Goal: Information Seeking & Learning: Check status

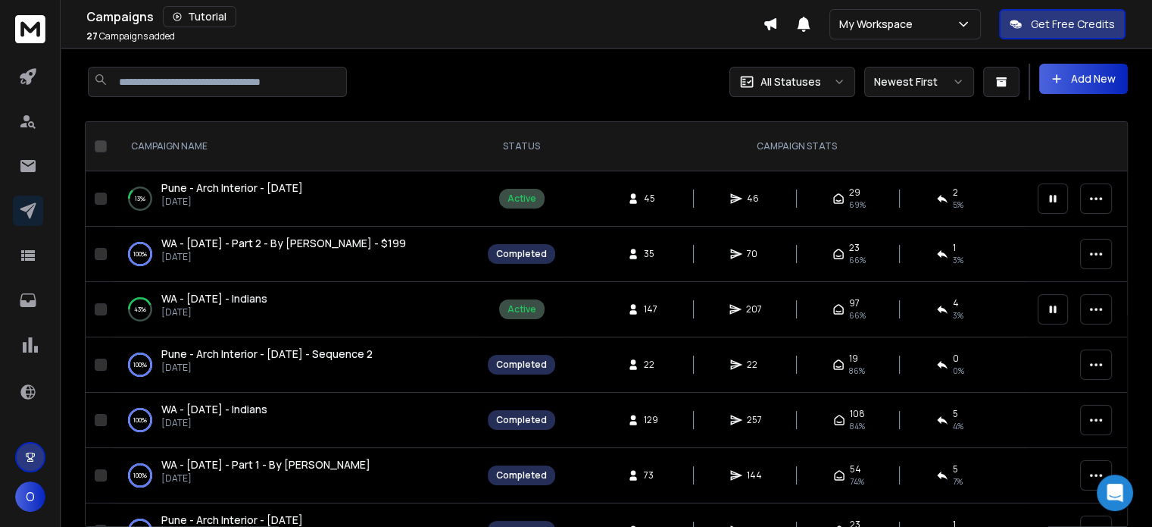
click at [292, 186] on span "Pune - Arch Interior - [DATE]" at bounding box center [232, 187] width 142 height 14
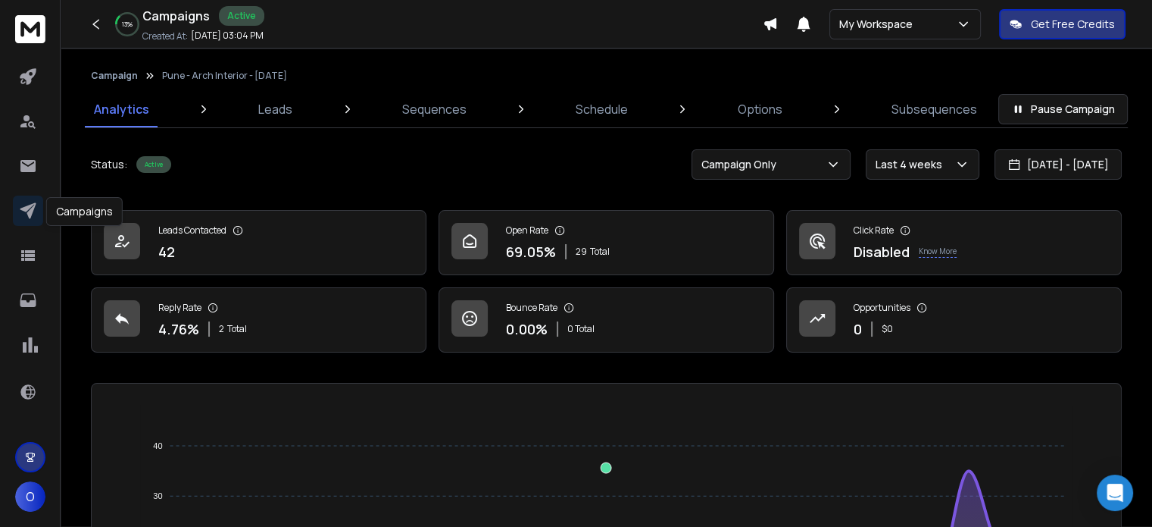
click at [33, 213] on icon at bounding box center [28, 211] width 18 height 18
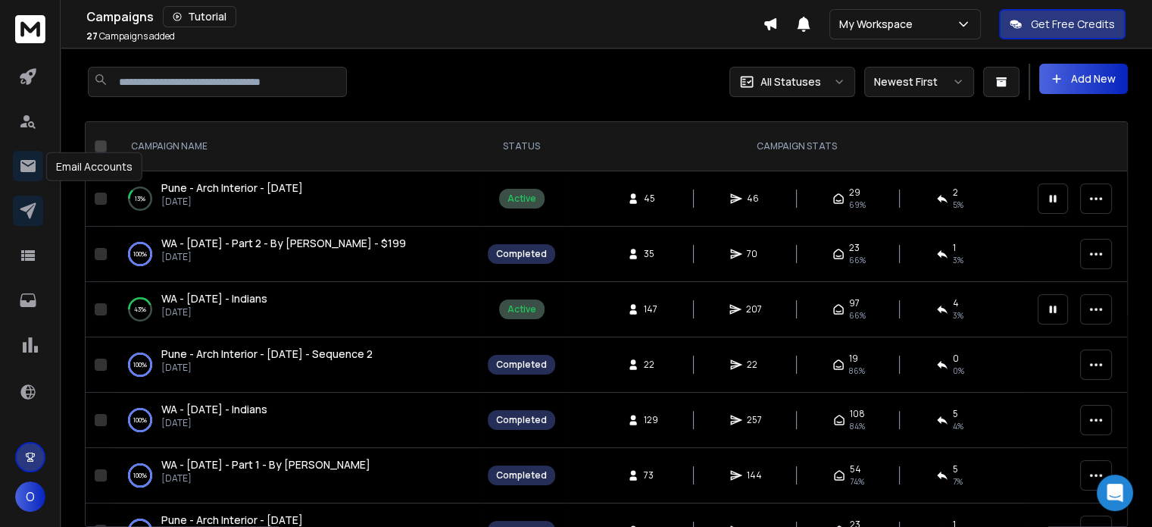
click at [38, 173] on link at bounding box center [28, 166] width 30 height 30
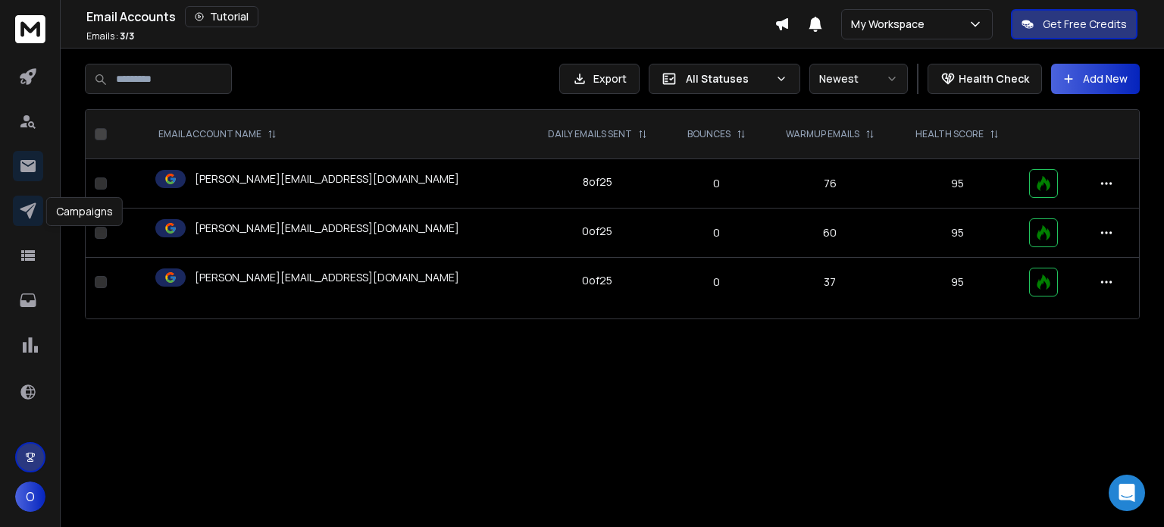
click at [36, 204] on link at bounding box center [28, 210] width 30 height 30
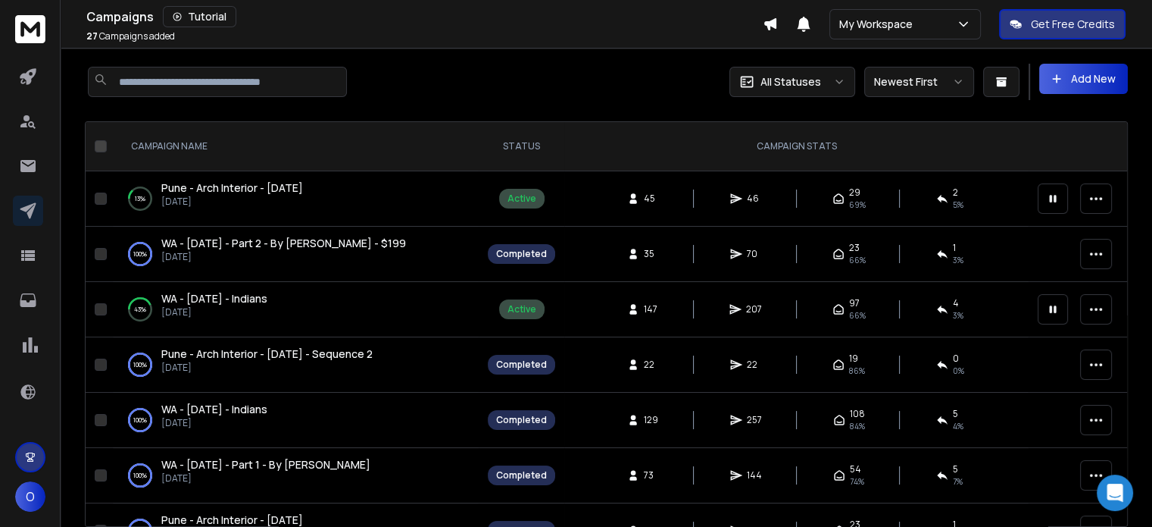
click at [547, 82] on div at bounding box center [346, 82] width 522 height 36
click at [303, 302] on div "43 % WA - [DATE] - [DEMOGRAPHIC_DATA] [DATE]" at bounding box center [296, 309] width 336 height 36
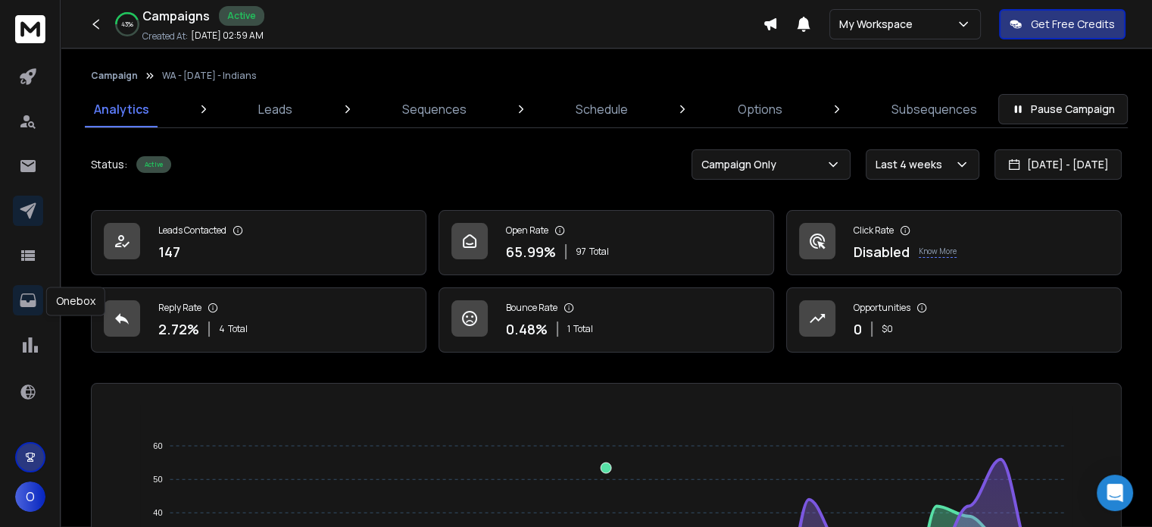
click at [17, 302] on link at bounding box center [28, 300] width 30 height 30
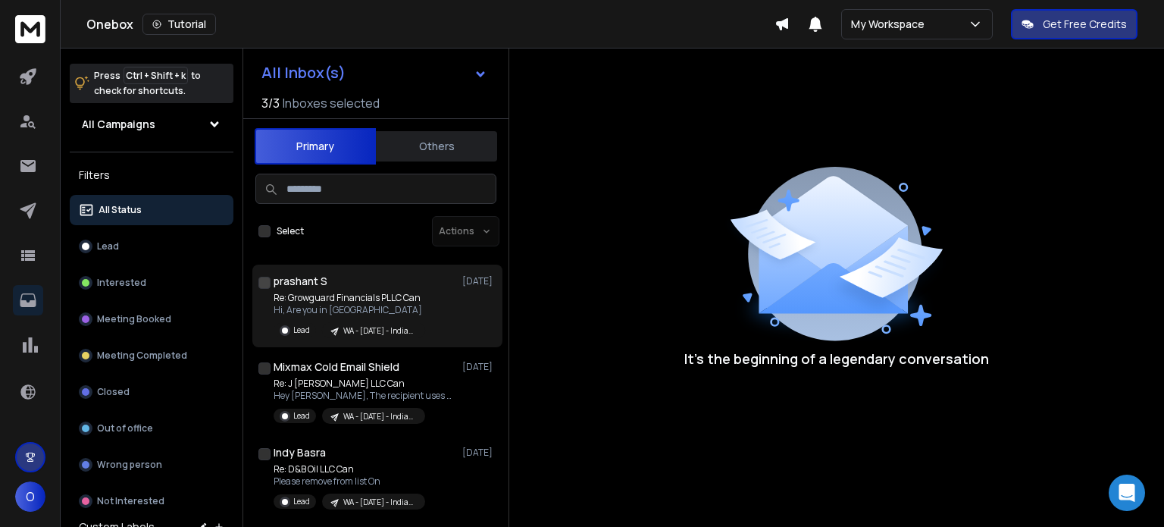
click at [398, 294] on p "Re: Growguard Financials PLLC Can" at bounding box center [349, 298] width 152 height 12
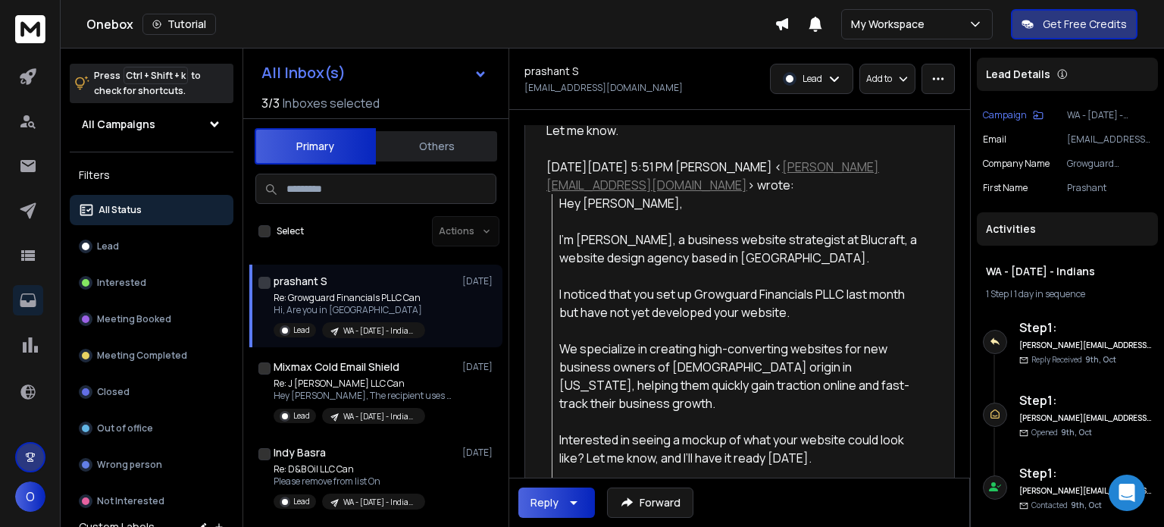
scroll to position [227, 0]
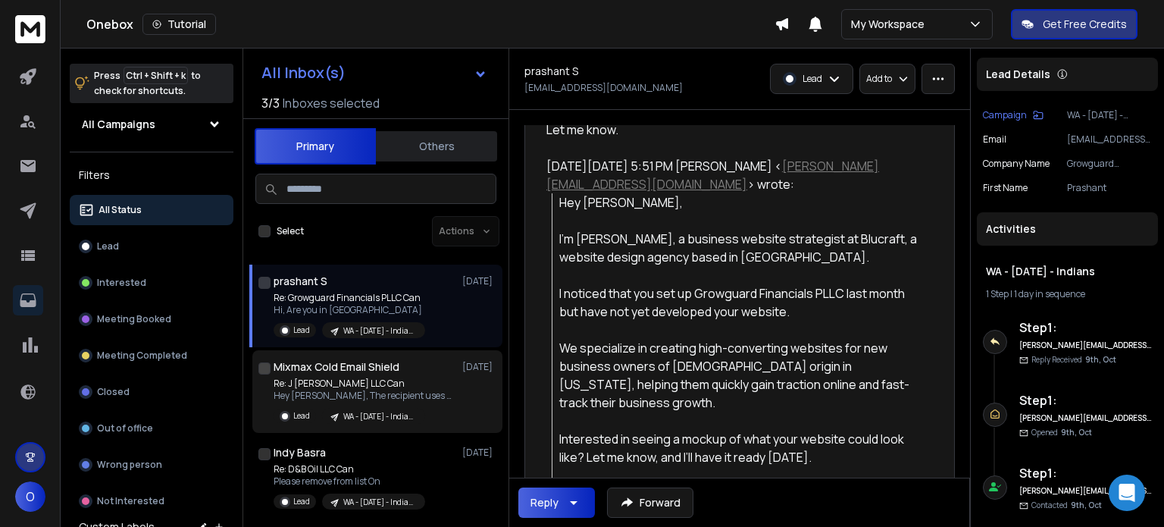
click at [395, 366] on h1 "Mixmax Cold Email Shield" at bounding box center [336, 366] width 126 height 15
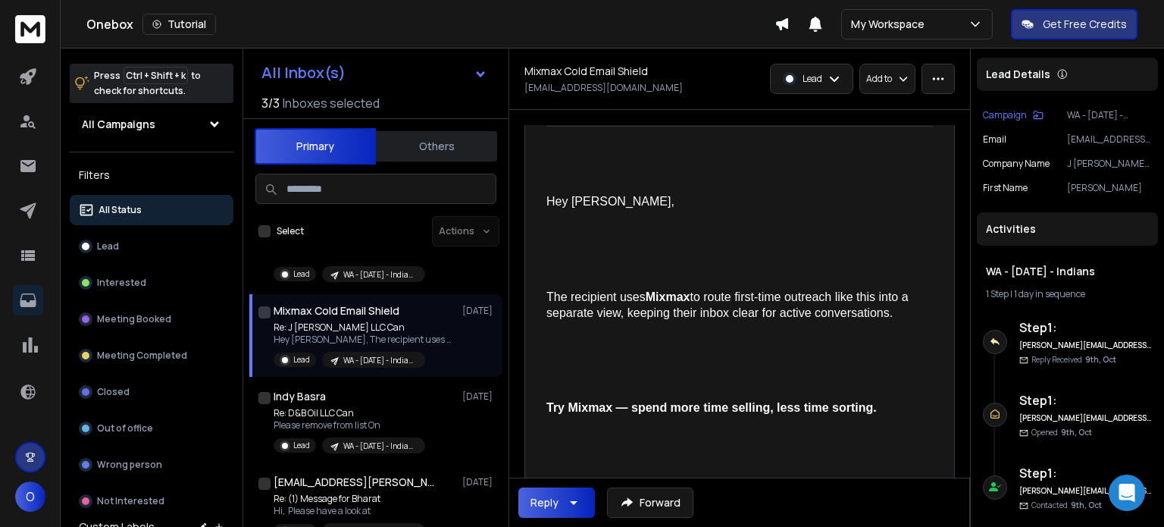
scroll to position [76, 0]
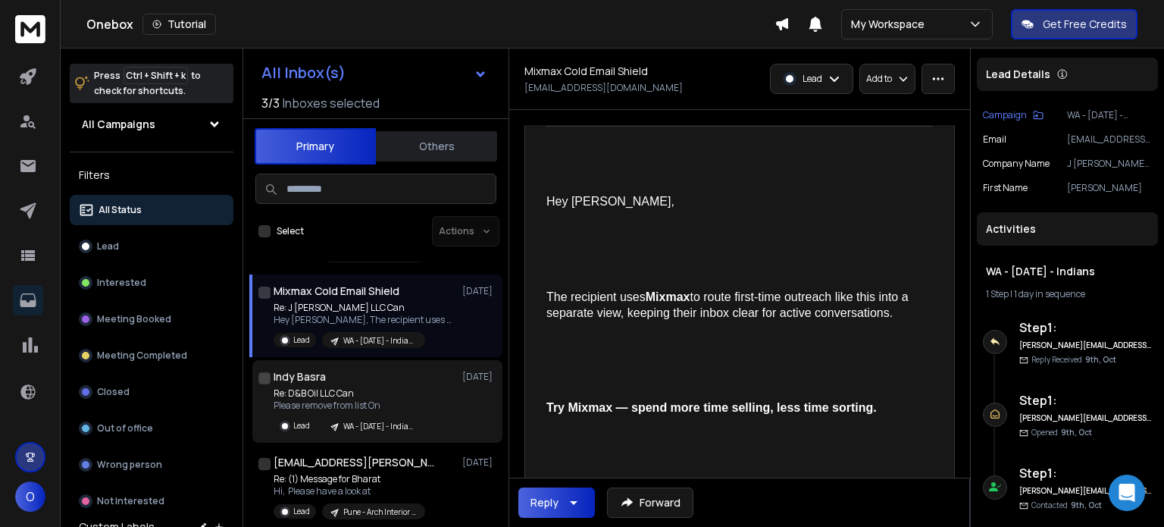
click at [372, 376] on div "Indy Basra [DATE]" at bounding box center [384, 376] width 223 height 15
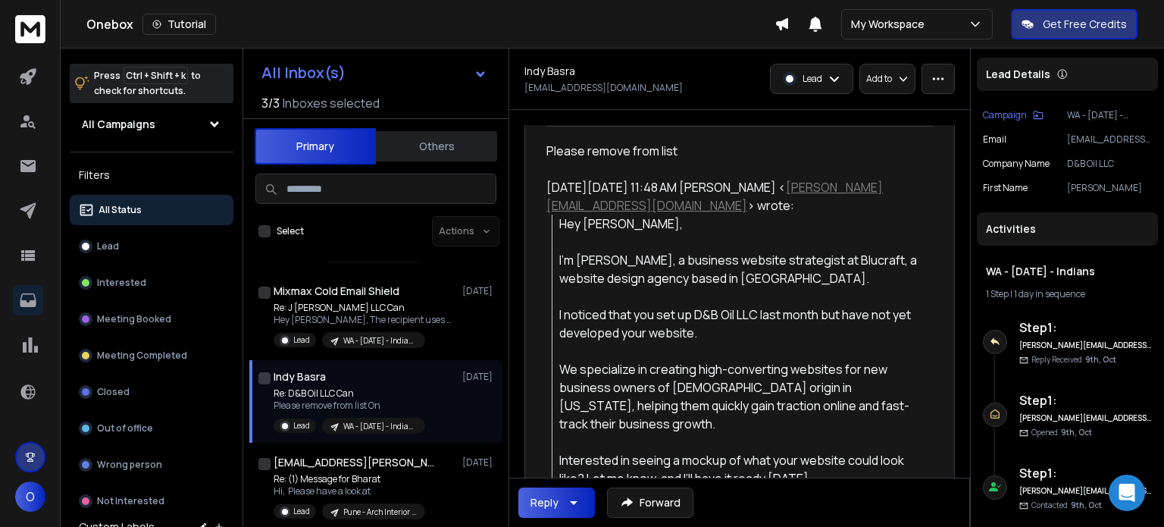
scroll to position [227, 0]
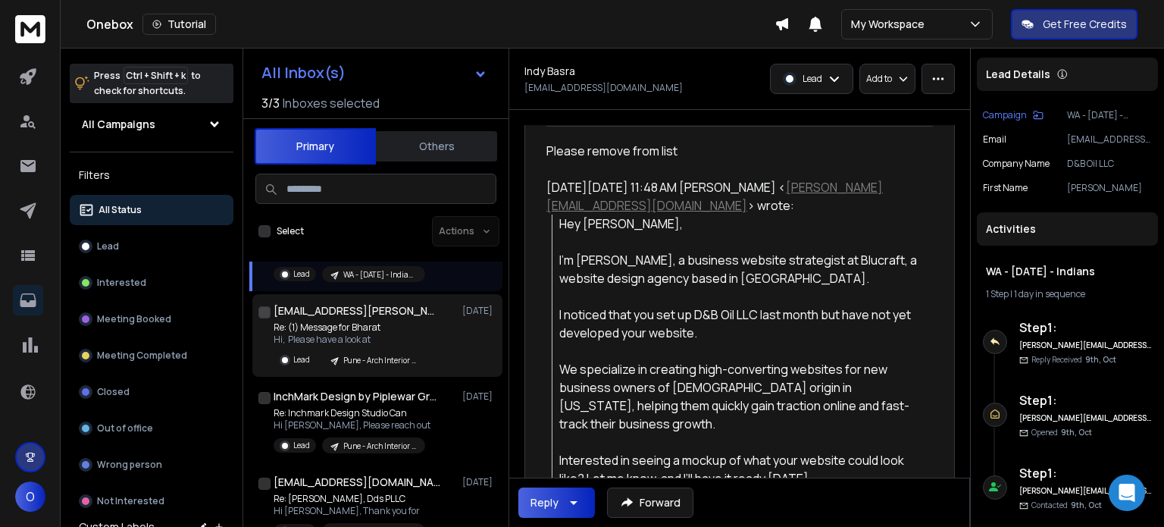
click at [373, 314] on h1 "[EMAIL_ADDRESS][PERSON_NAME][DOMAIN_NAME]" at bounding box center [356, 310] width 167 height 15
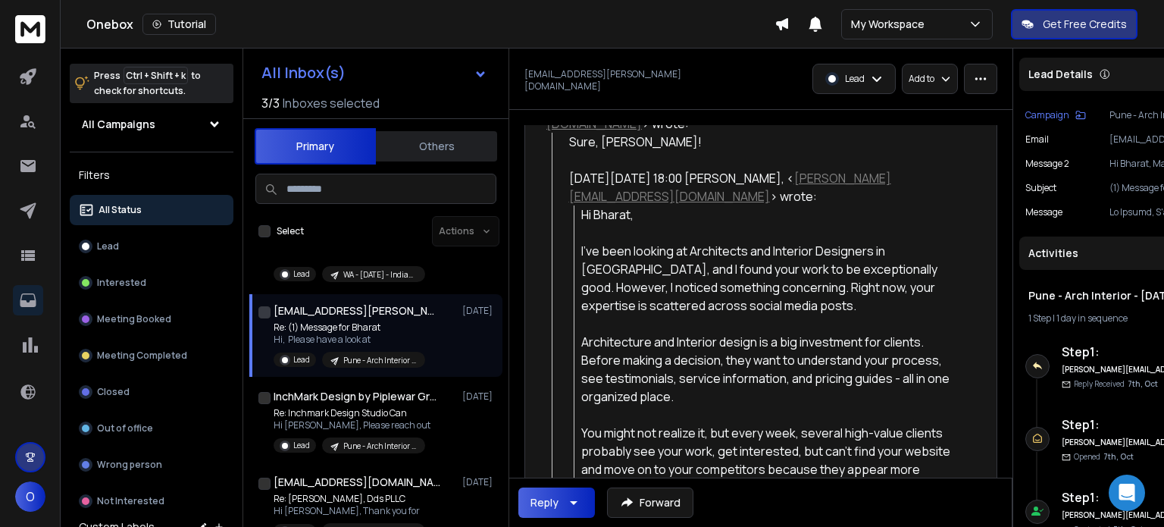
scroll to position [985, 0]
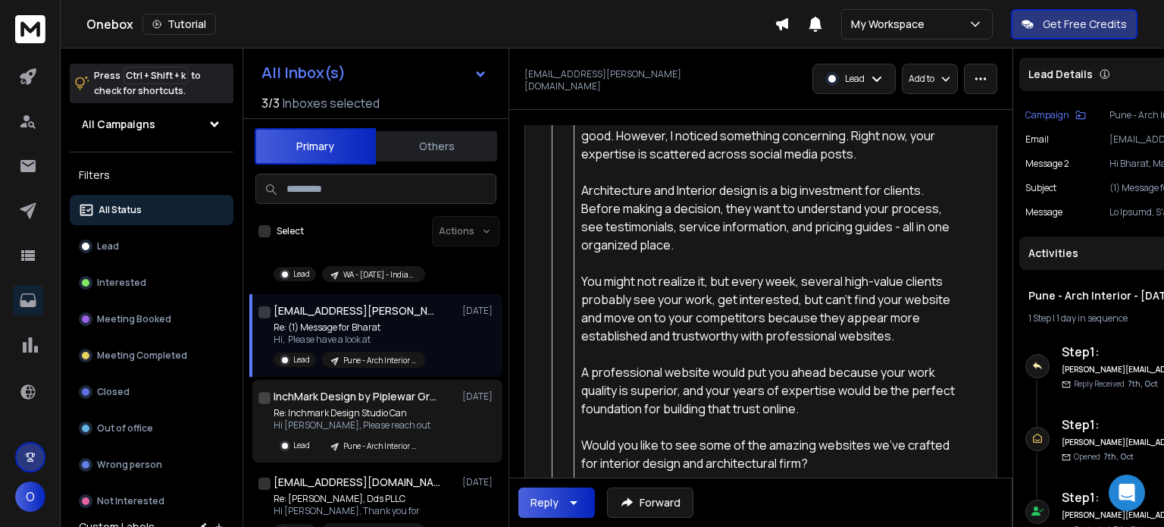
click at [403, 399] on h1 "InchMark Design by Piplewar Group" at bounding box center [356, 396] width 167 height 15
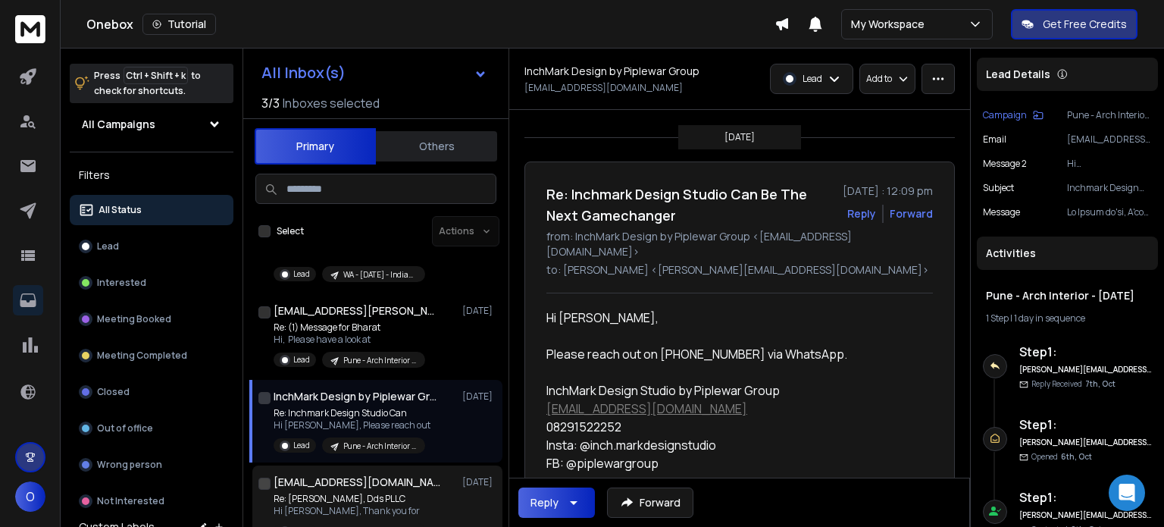
scroll to position [303, 0]
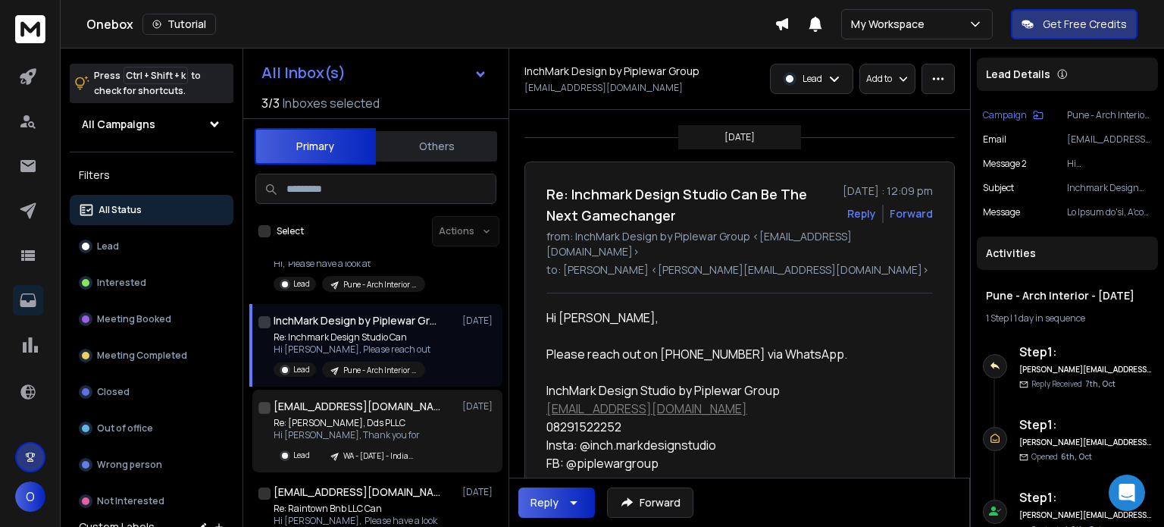
click at [357, 423] on p "Re: [PERSON_NAME], Dds PLLC" at bounding box center [349, 423] width 152 height 12
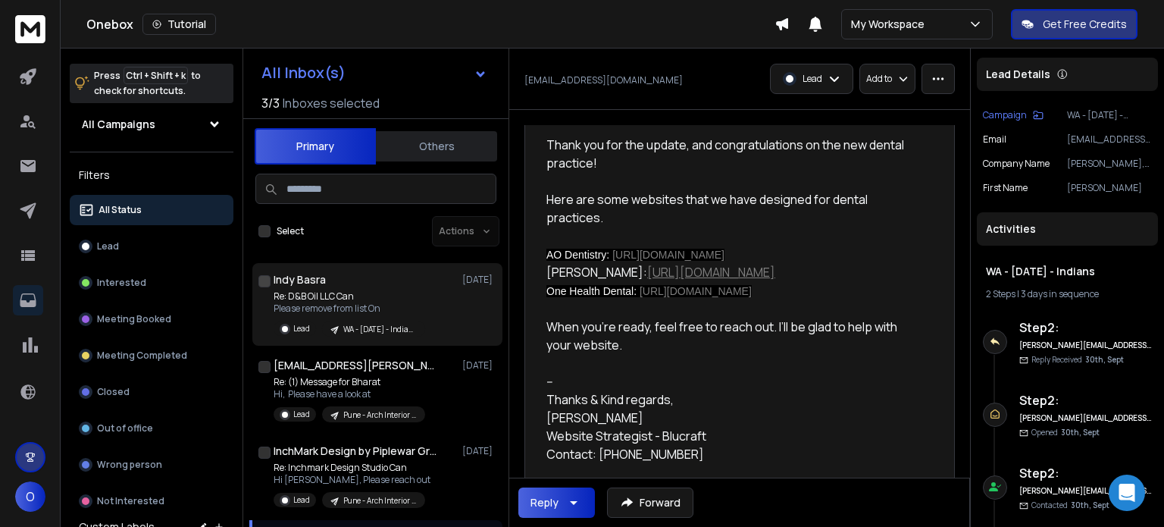
scroll to position [152, 0]
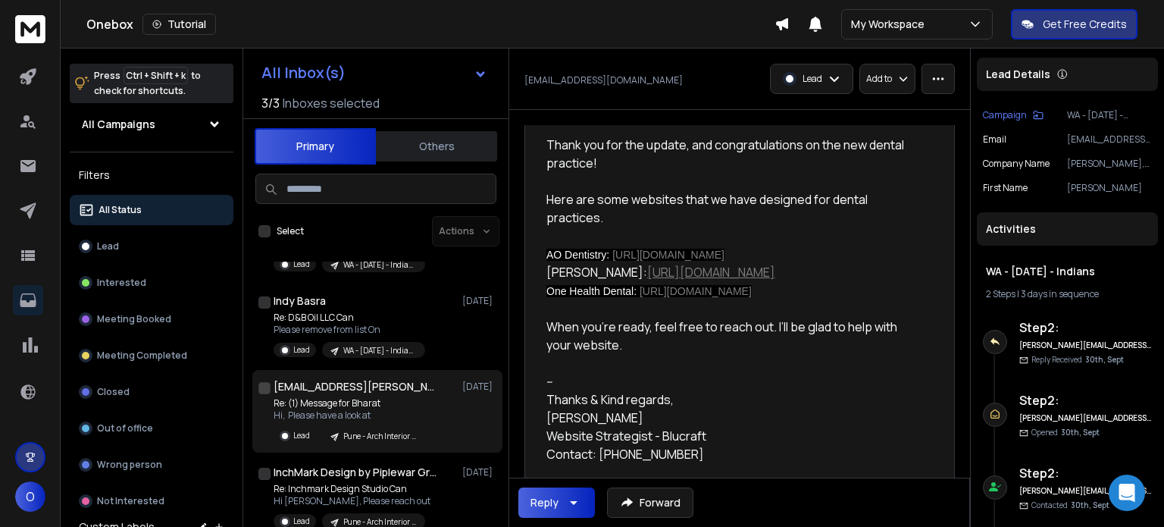
click at [384, 399] on p "Re: (1) Message for Bharat" at bounding box center [349, 403] width 152 height 12
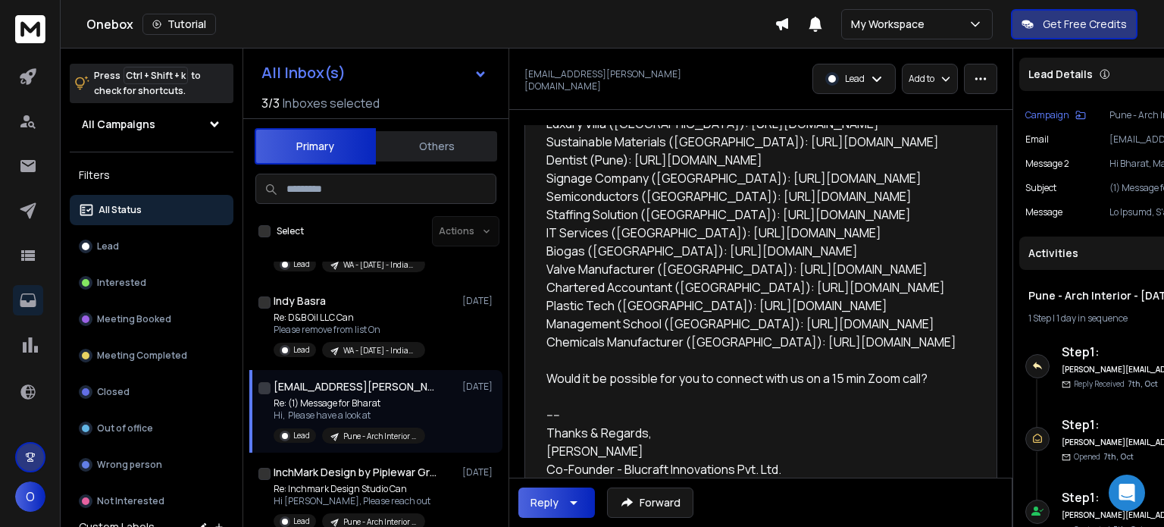
scroll to position [455, 0]
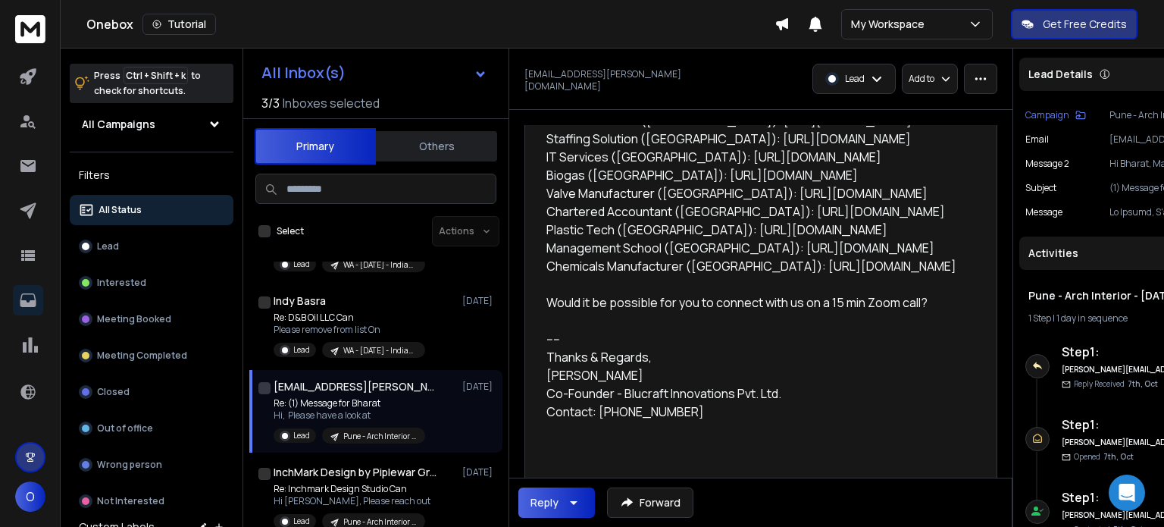
click at [619, 293] on div "Would it be possible for you to connect with us on a 15 min Zoom call?" at bounding box center [754, 302] width 417 height 18
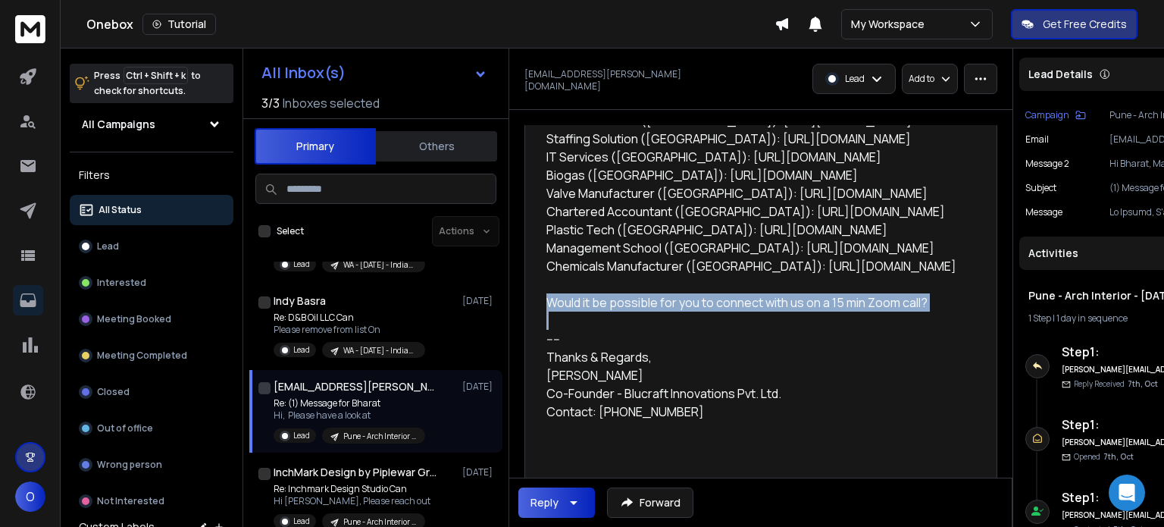
click at [619, 293] on div "Would it be possible for you to connect with us on a 15 min Zoom call?" at bounding box center [754, 302] width 417 height 18
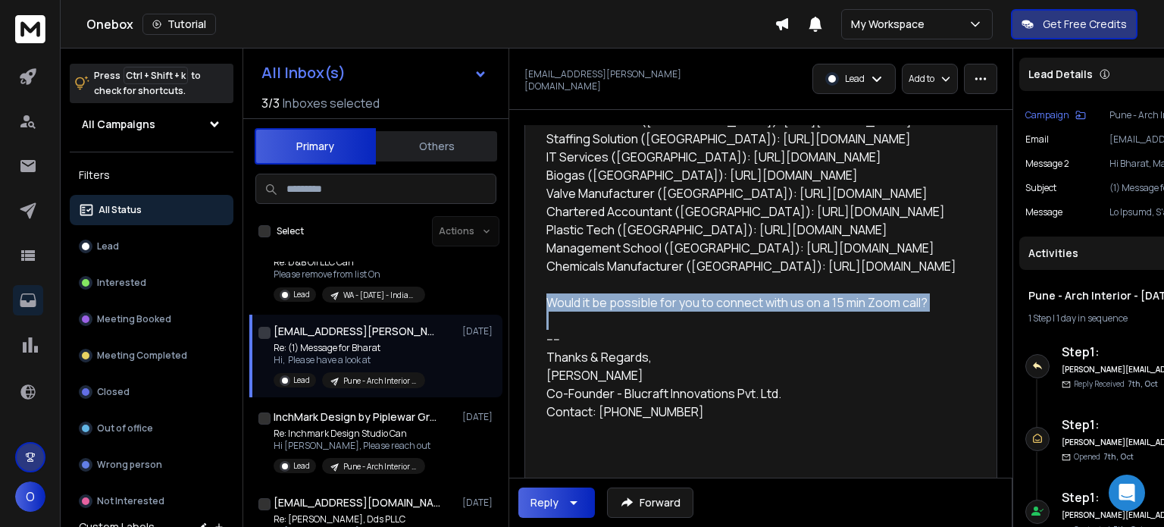
scroll to position [227, 0]
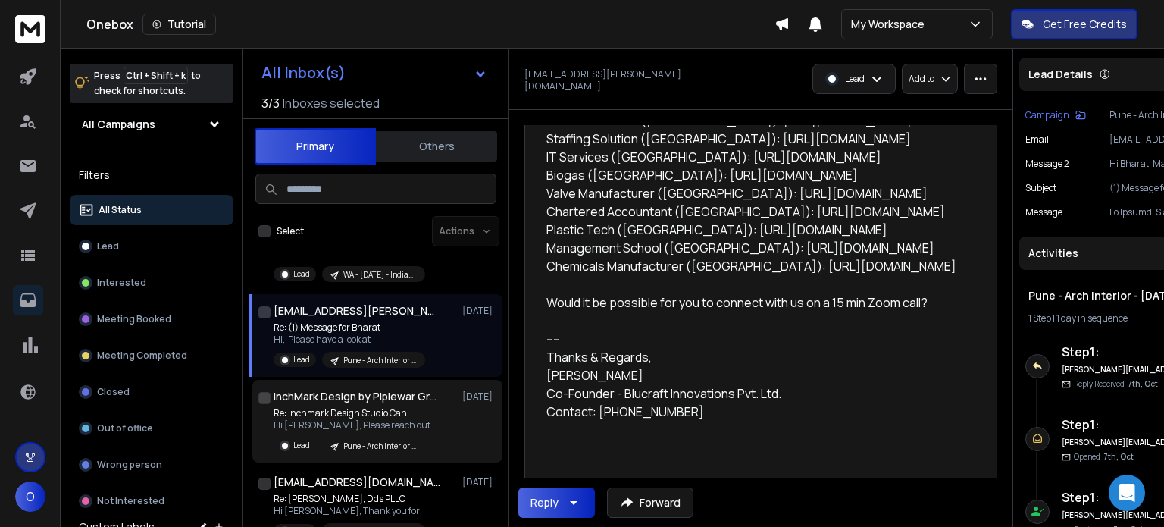
click at [385, 410] on p "Re: Inchmark Design Studio Can" at bounding box center [351, 413] width 157 height 12
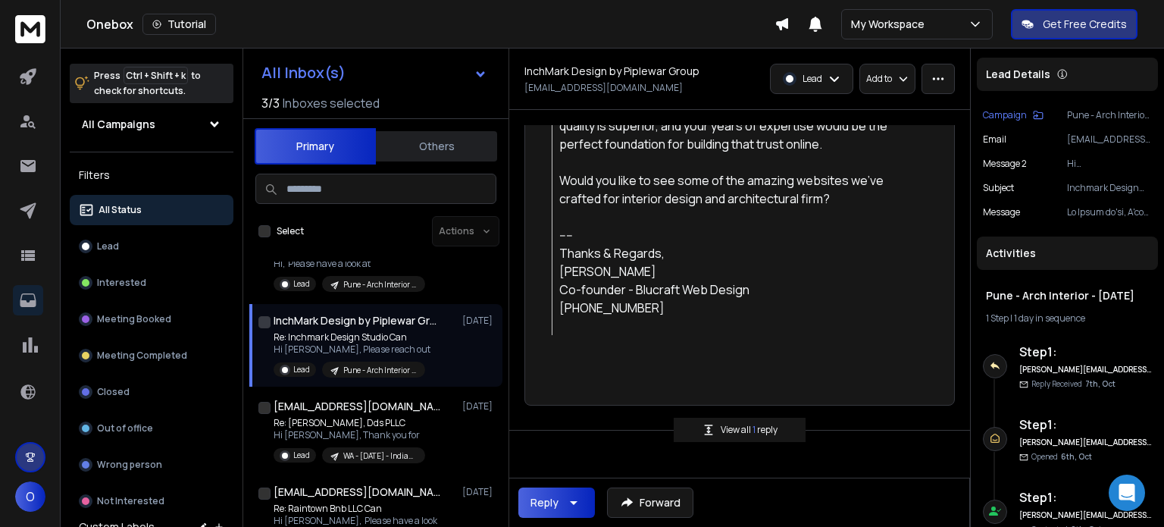
scroll to position [152, 0]
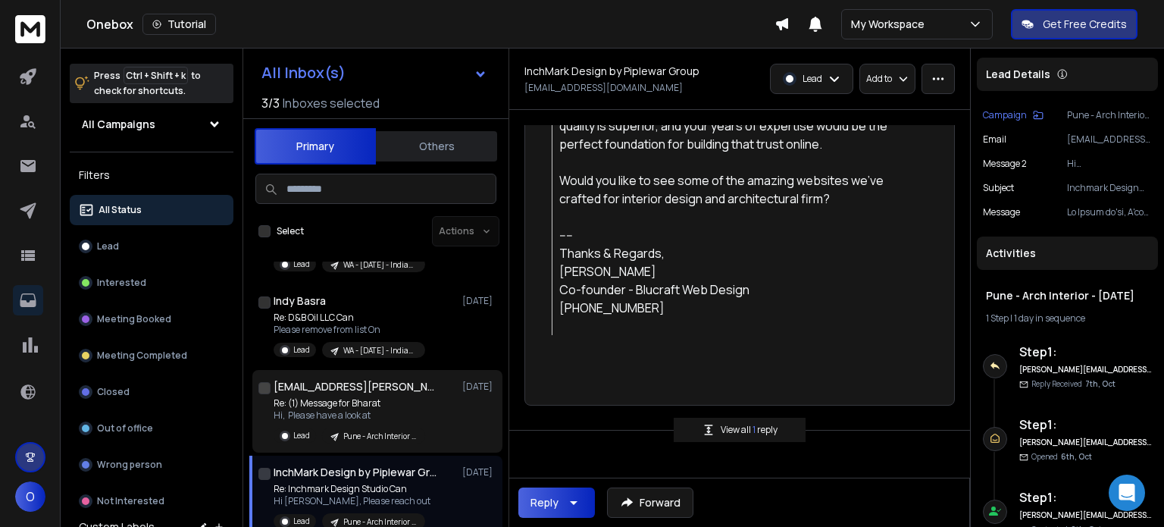
click at [358, 393] on h1 "[EMAIL_ADDRESS][PERSON_NAME][DOMAIN_NAME]" at bounding box center [356, 386] width 167 height 15
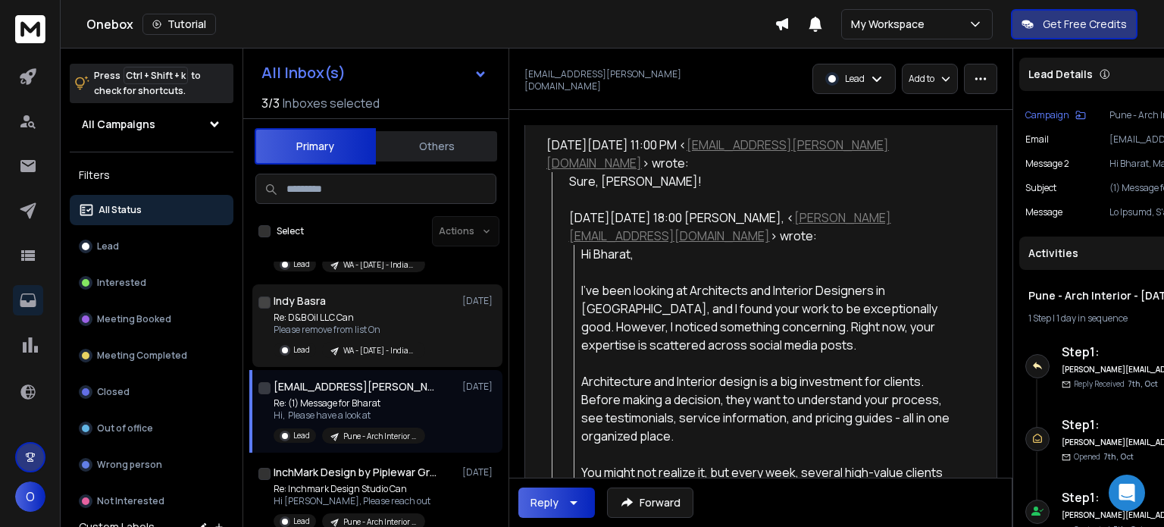
click at [328, 314] on p "Re: D&B Oil LLC Can" at bounding box center [349, 317] width 152 height 12
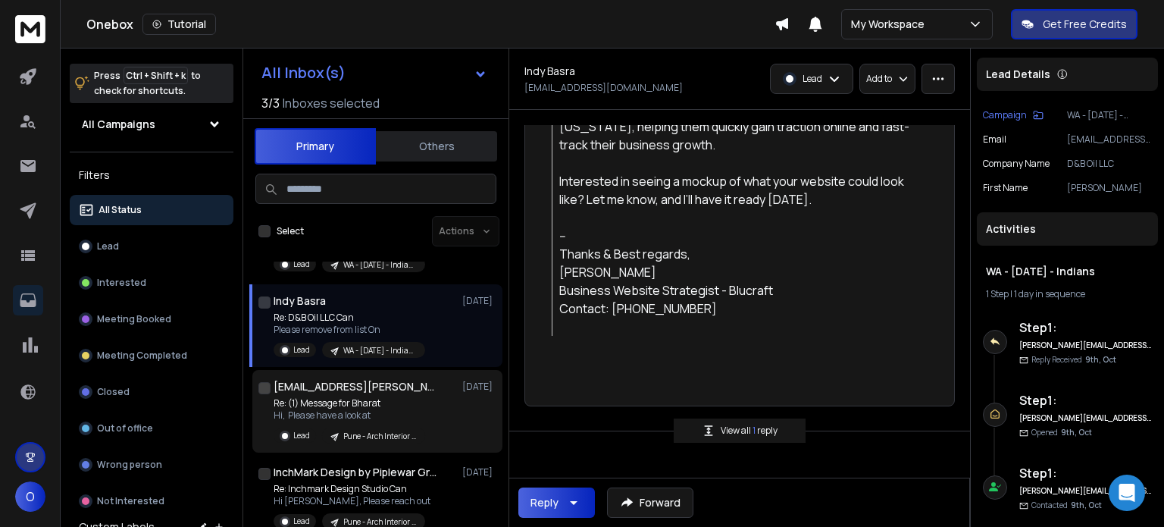
click at [362, 397] on p "Re: (1) Message for Bharat" at bounding box center [349, 403] width 152 height 12
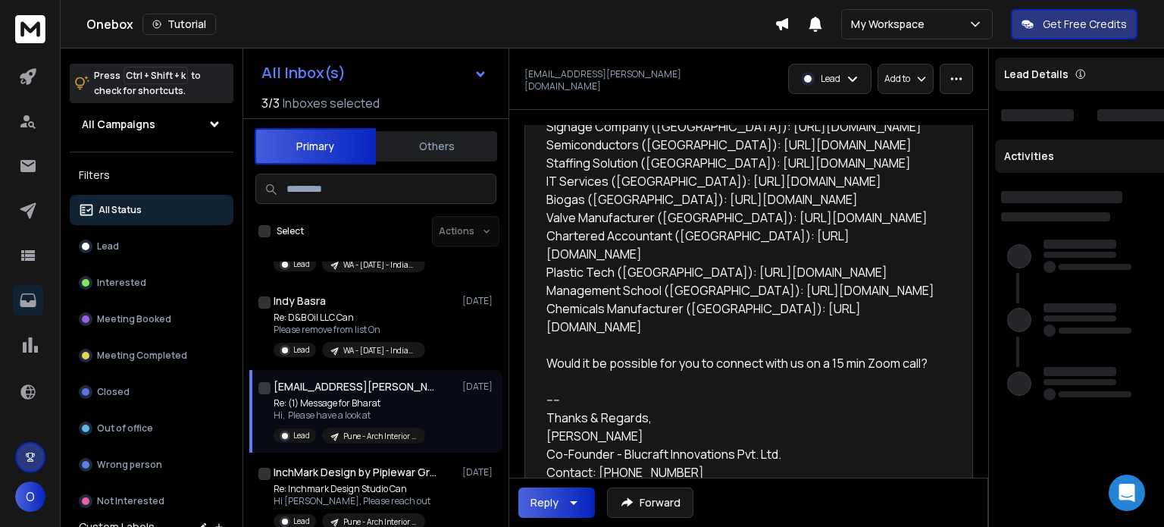
scroll to position [794, 0]
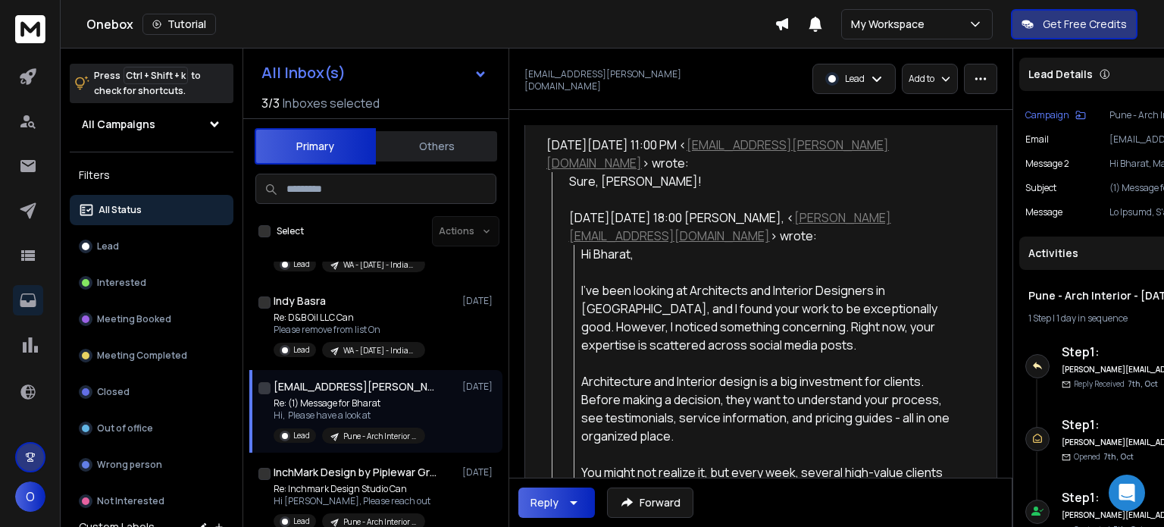
click at [573, 502] on icon "button" at bounding box center [574, 503] width 8 height 4
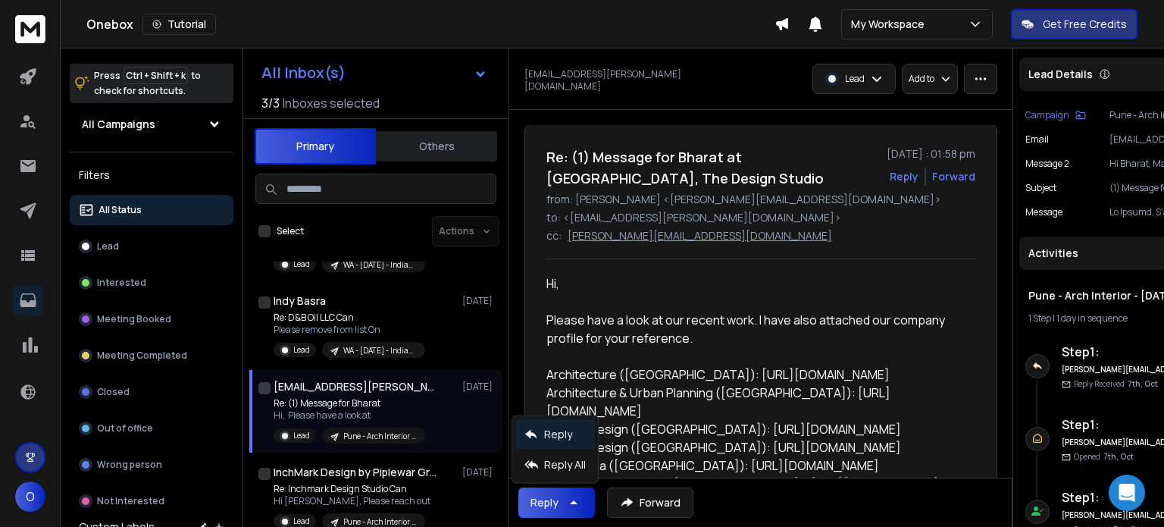
scroll to position [0, 0]
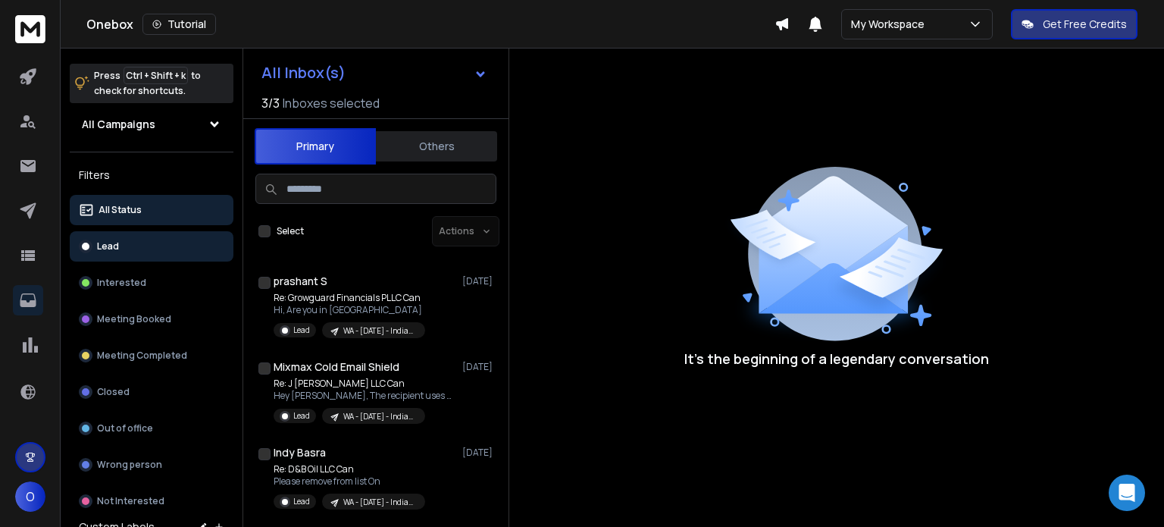
click at [120, 242] on button "Lead" at bounding box center [152, 246] width 164 height 30
click at [110, 202] on button "All Status" at bounding box center [152, 210] width 164 height 30
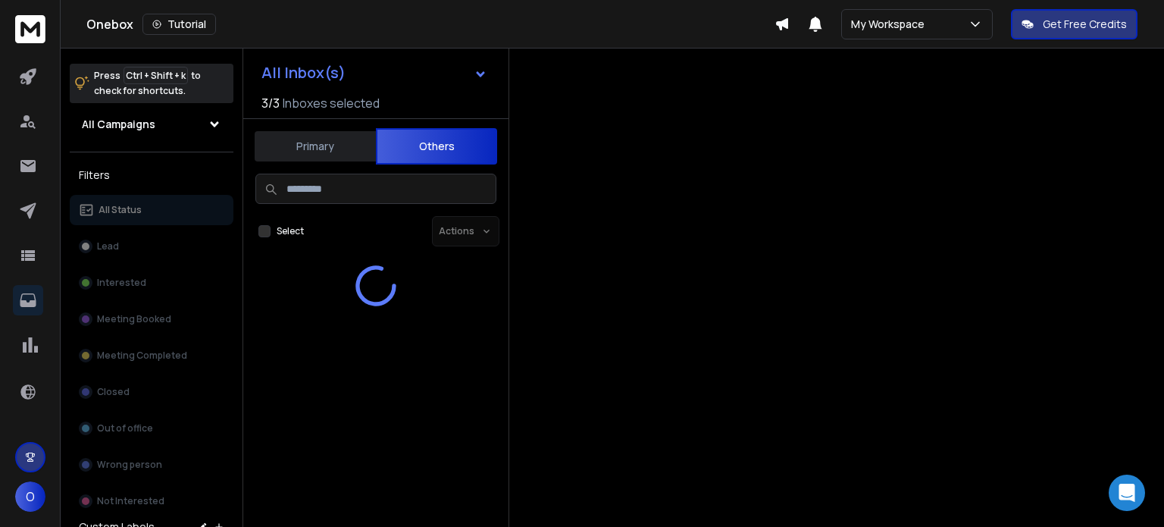
click at [458, 156] on button "Others" at bounding box center [436, 146] width 121 height 36
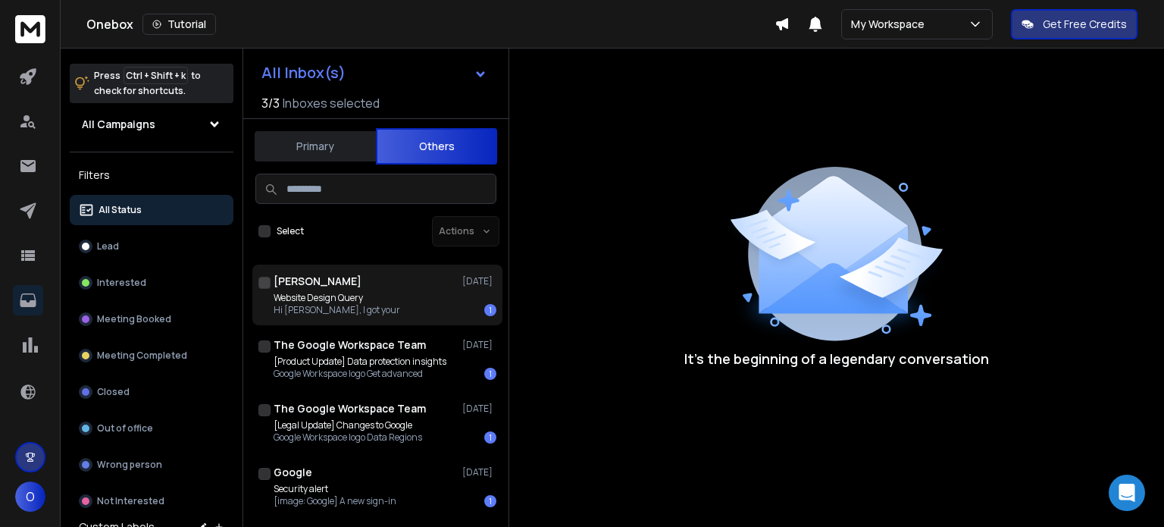
click at [361, 290] on div "Riyansha Goyal 09 Oct Website Design Query Hi Shubham, I got your 1" at bounding box center [384, 294] width 223 height 42
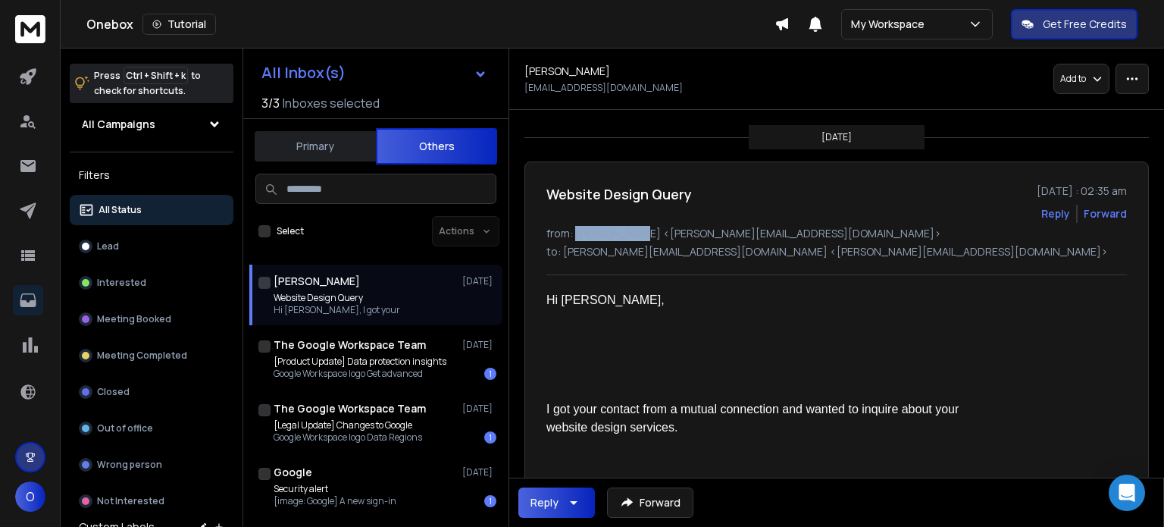
drag, startPoint x: 575, startPoint y: 231, endPoint x: 636, endPoint y: 233, distance: 61.4
click at [636, 233] on p "from: Riyansha Goyal <Riyansha@lioraevents.com>" at bounding box center [836, 233] width 580 height 15
drag, startPoint x: 658, startPoint y: 233, endPoint x: 788, endPoint y: 230, distance: 130.3
click at [788, 230] on p "from: Riyansha Goyal <Riyansha@lioraevents.com>" at bounding box center [836, 233] width 580 height 15
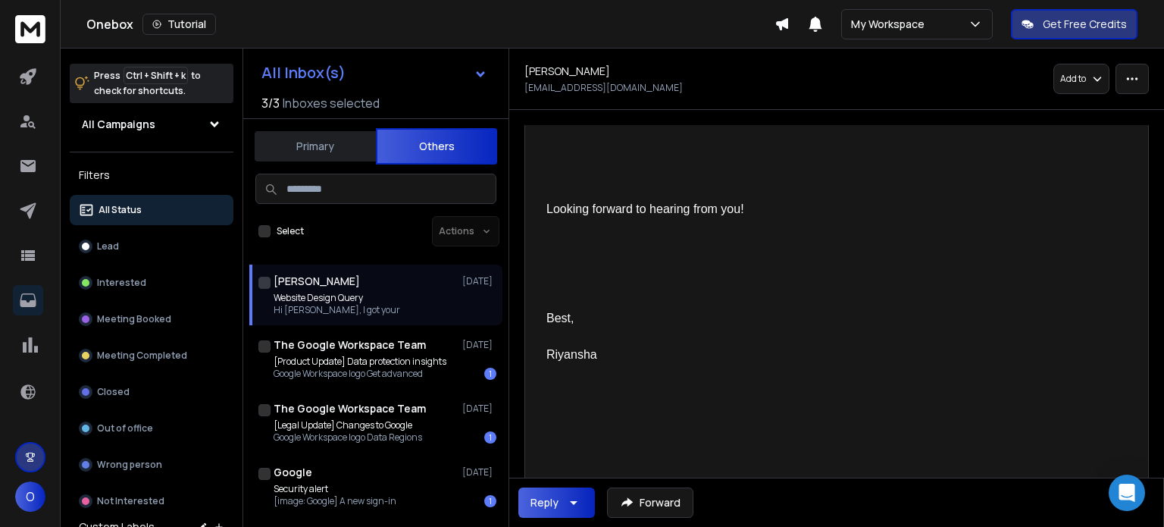
scroll to position [530, 0]
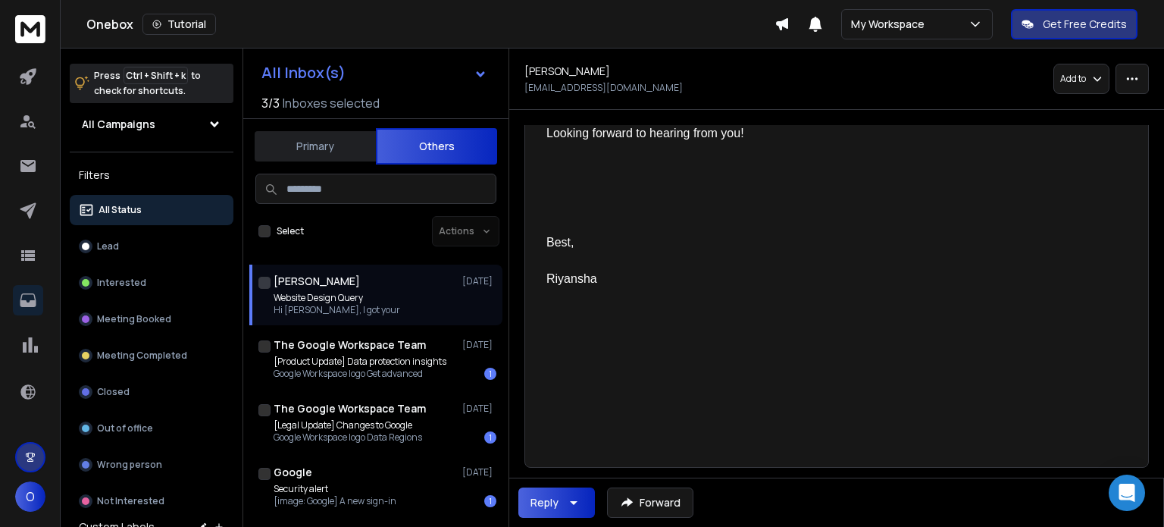
drag, startPoint x: 594, startPoint y: 371, endPoint x: 548, endPoint y: 369, distance: 46.3
click at [548, 288] on div "Riyansha" at bounding box center [767, 279] width 442 height 18
copy div "Riyansha"
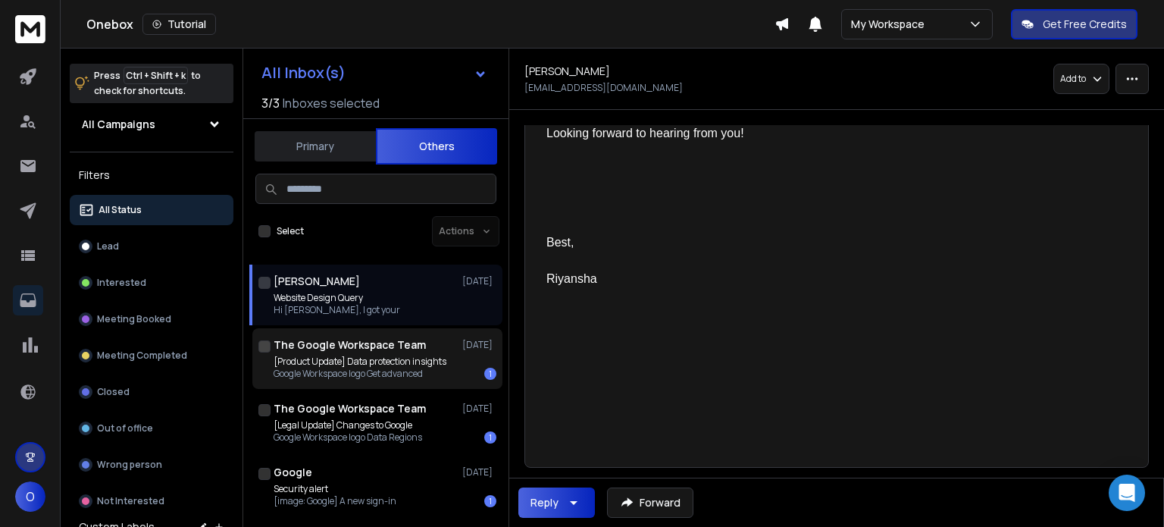
click at [405, 351] on h1 "The Google Workspace Team" at bounding box center [349, 344] width 152 height 15
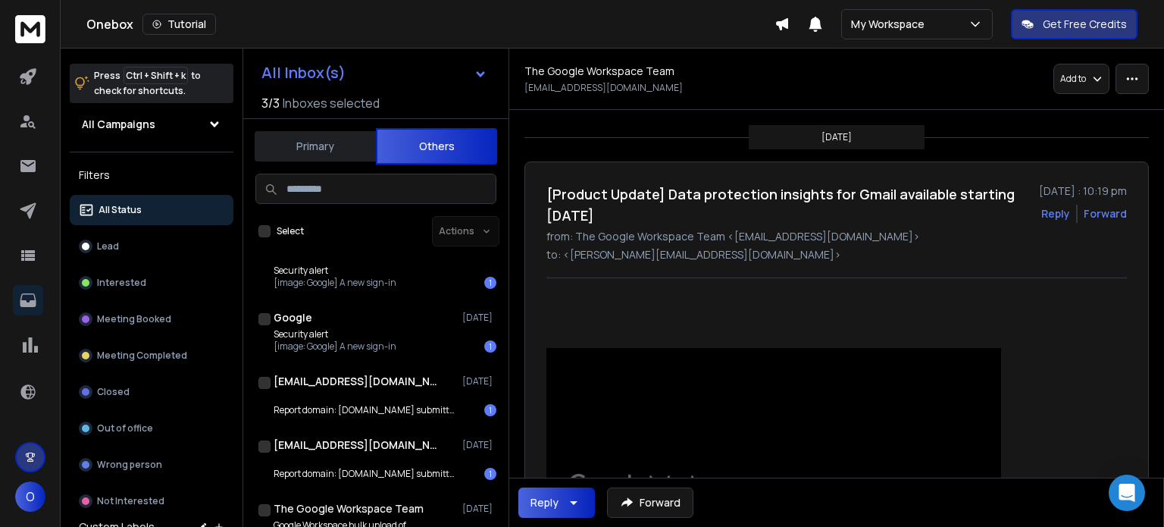
scroll to position [728, 0]
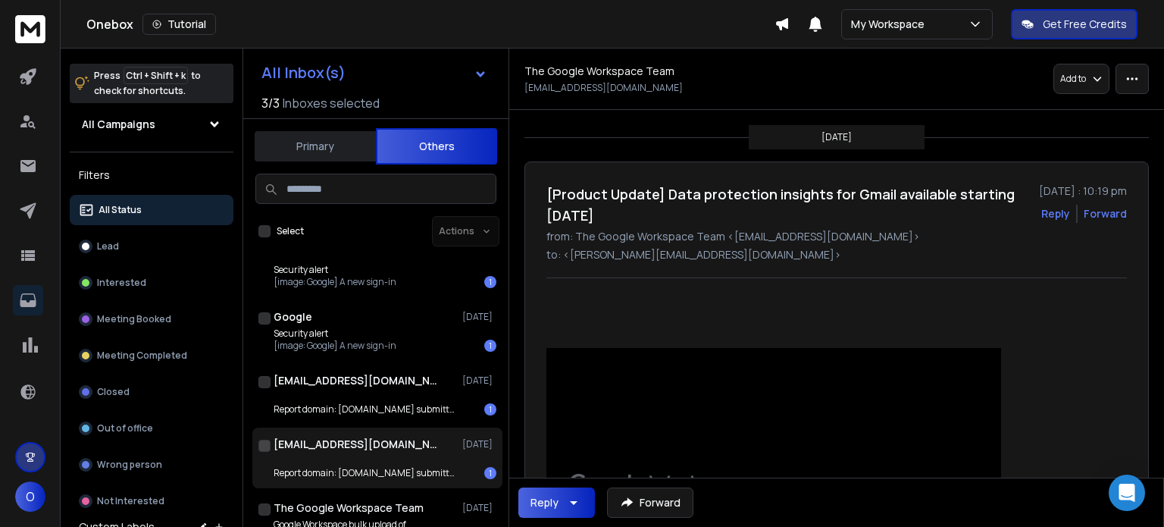
click at [370, 467] on p "Report domain: blucraftstudio.com submitter: secureserver.net" at bounding box center [364, 473] width 182 height 12
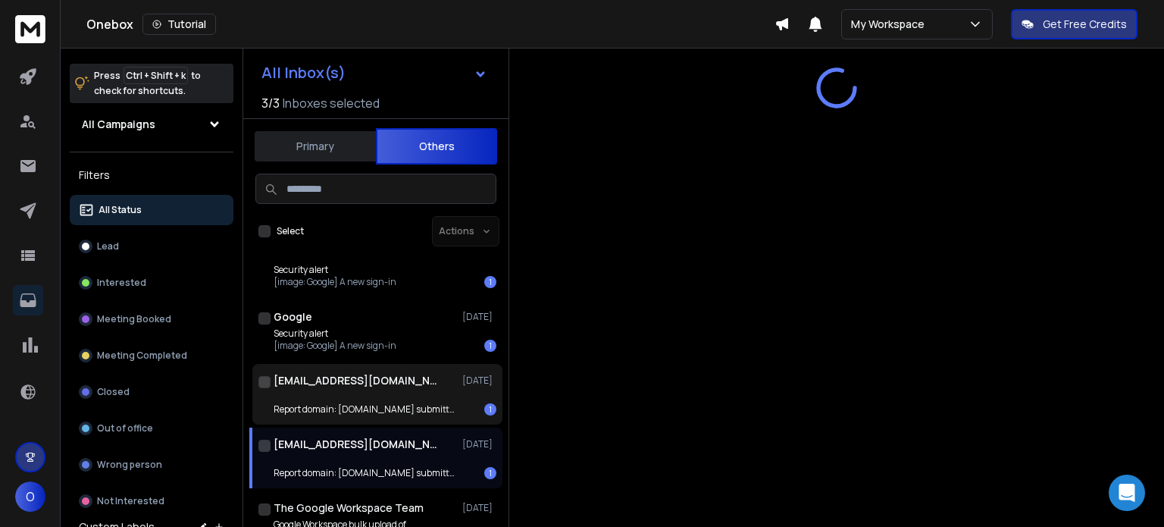
click at [361, 402] on div "Report domain: blucraftstudio.com submitter: secureserver.net 1" at bounding box center [384, 403] width 223 height 24
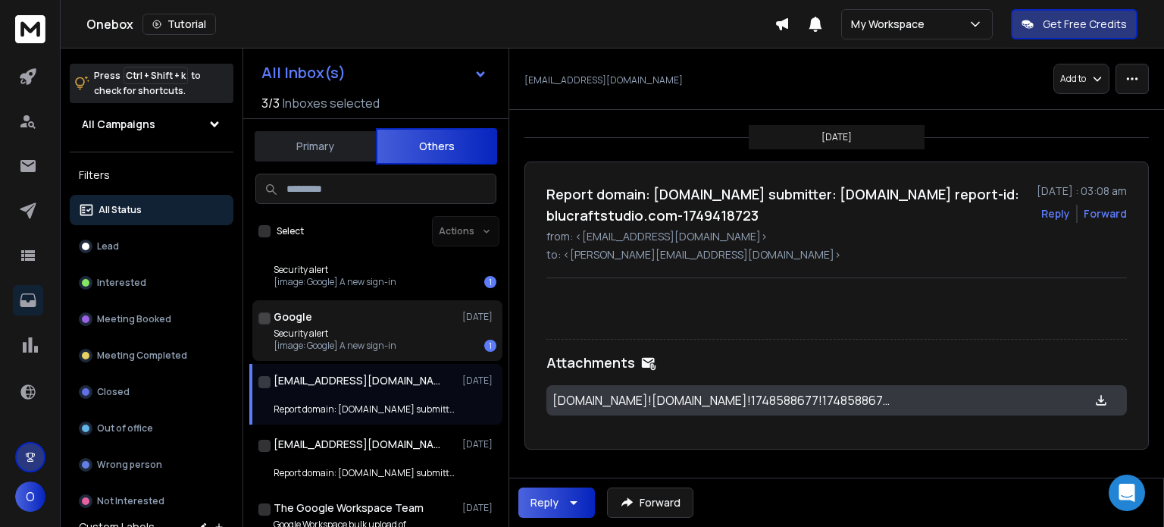
click at [338, 339] on p "[image: Google] A new sign-in" at bounding box center [334, 345] width 123 height 12
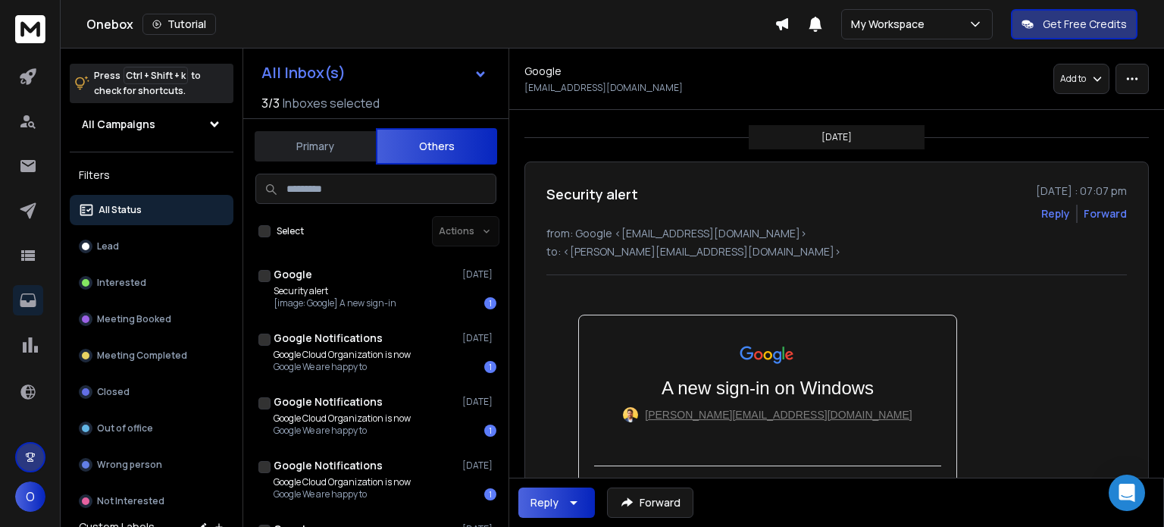
scroll to position [0, 0]
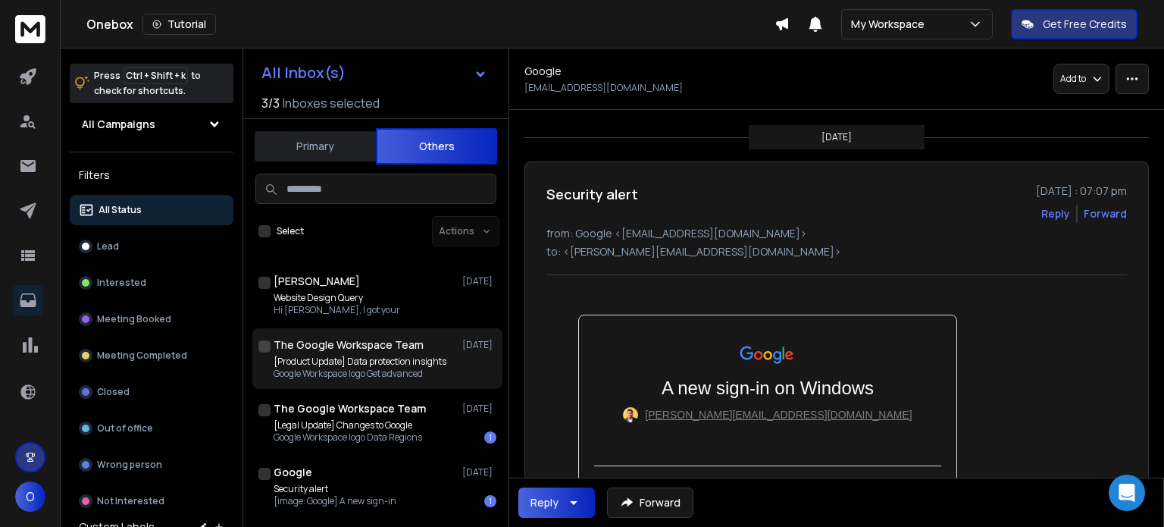
click at [345, 354] on div "The Google Workspace Team 22 Sep [Product Update] Data protection insights Goog…" at bounding box center [384, 358] width 223 height 42
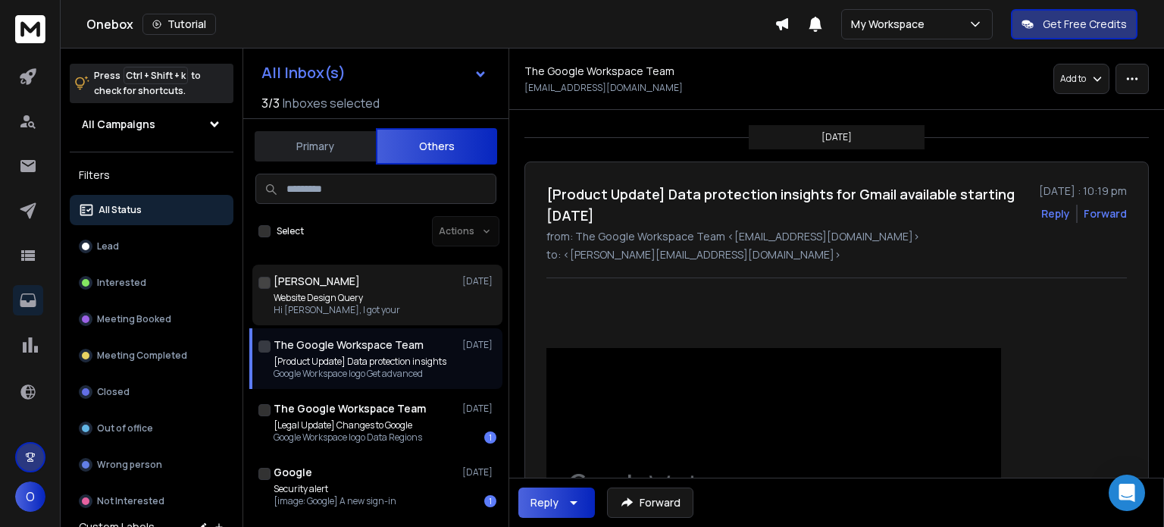
click at [352, 302] on p "Website Design Query" at bounding box center [336, 298] width 127 height 12
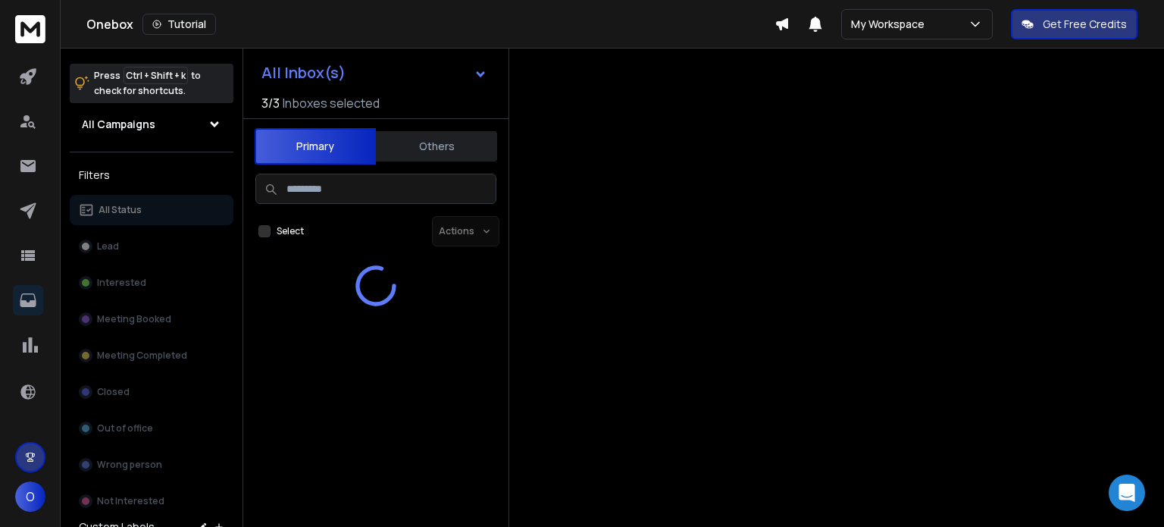
click at [309, 147] on button "Primary" at bounding box center [315, 146] width 121 height 36
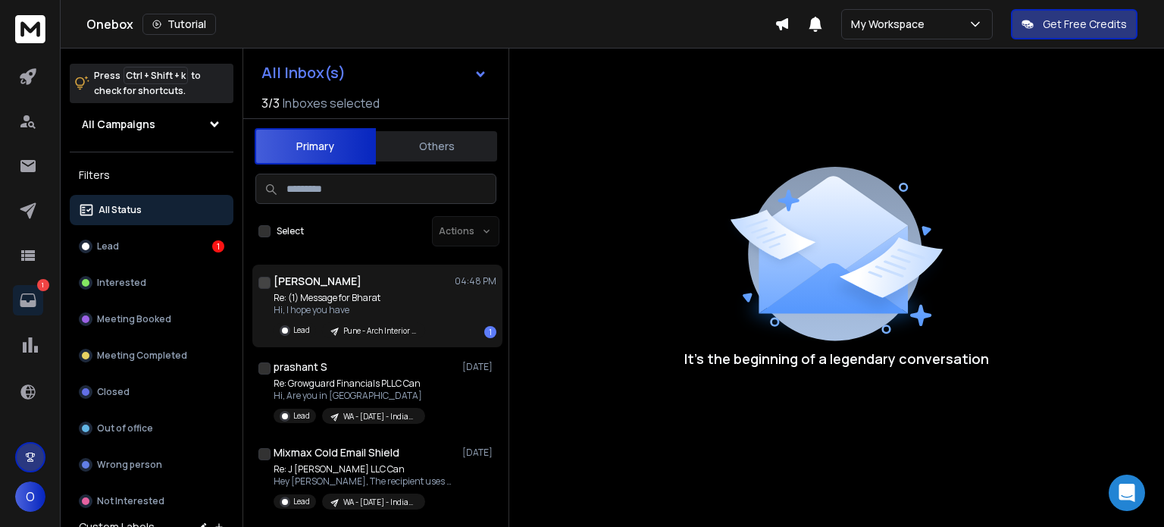
click at [414, 296] on p "Re: (1) Message for Bharat" at bounding box center [349, 298] width 152 height 12
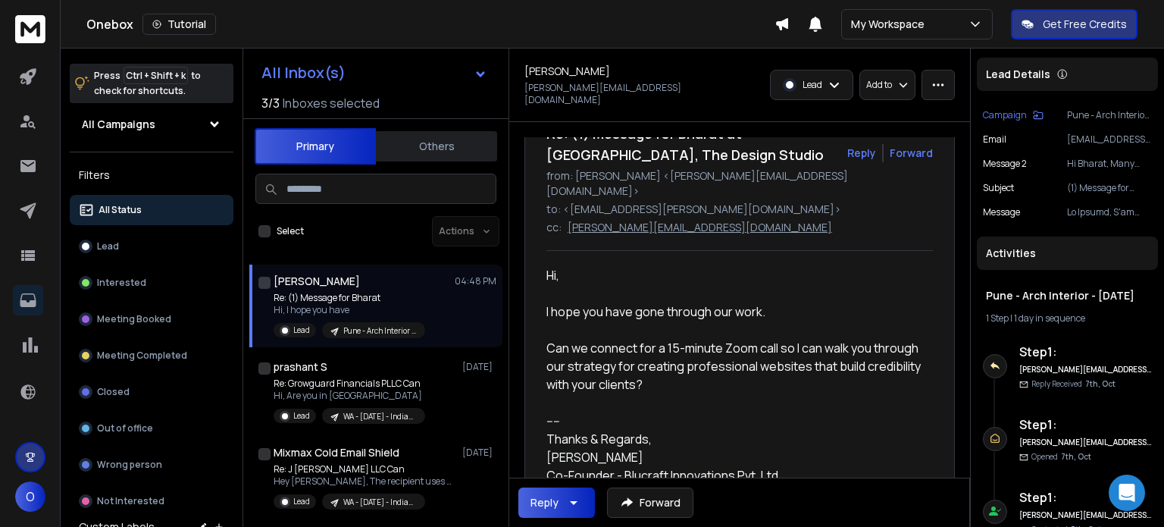
scroll to position [152, 0]
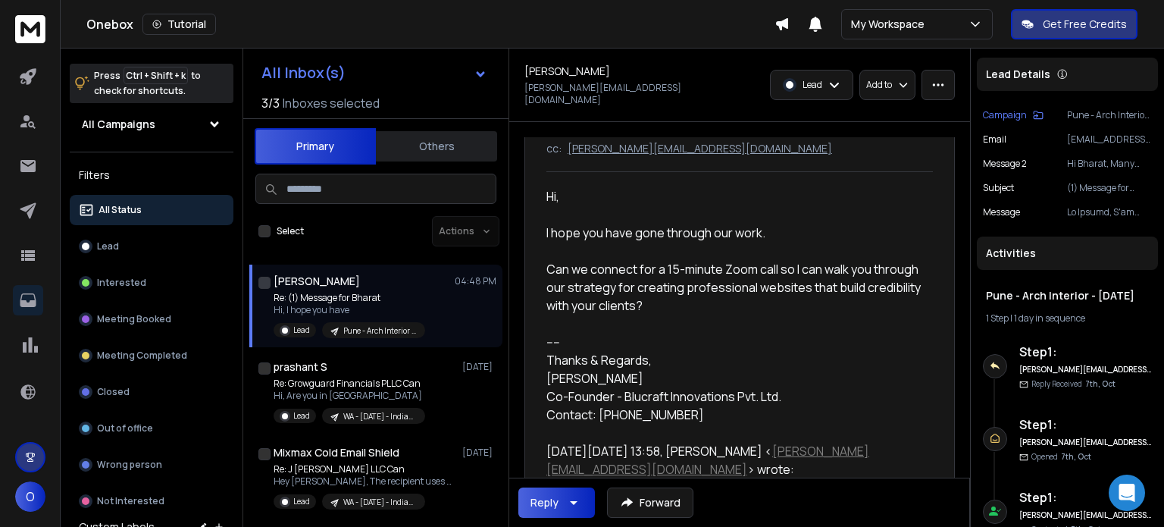
click at [423, 139] on button "Others" at bounding box center [436, 146] width 121 height 33
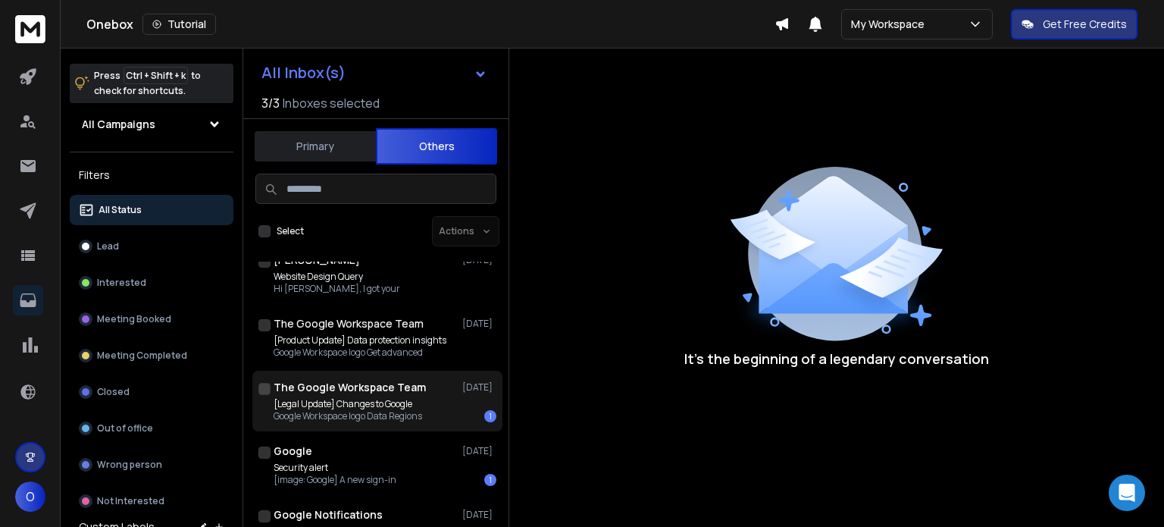
scroll to position [0, 0]
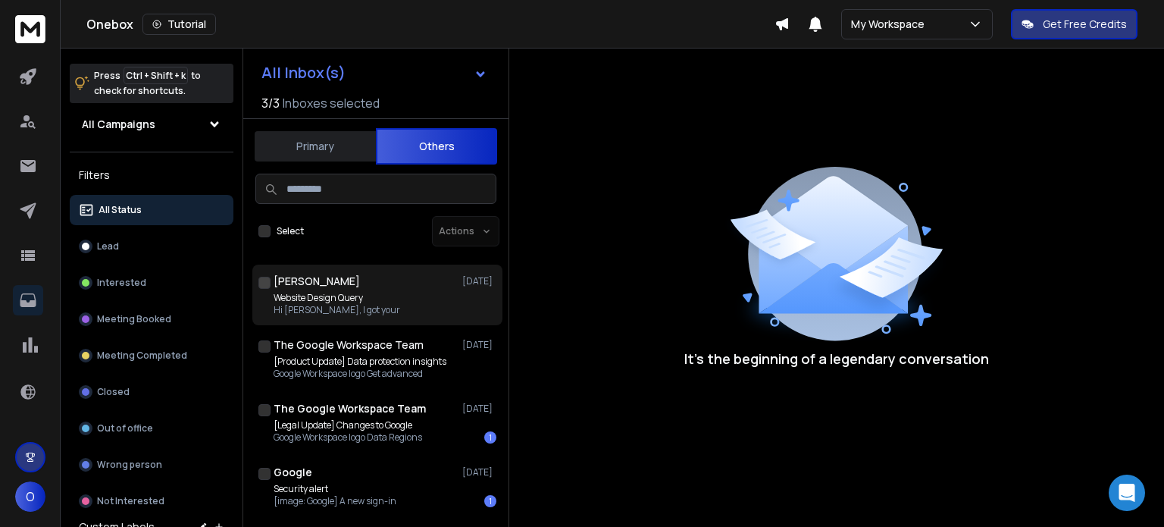
click at [342, 282] on h1 "Riyansha Goyal" at bounding box center [316, 280] width 86 height 15
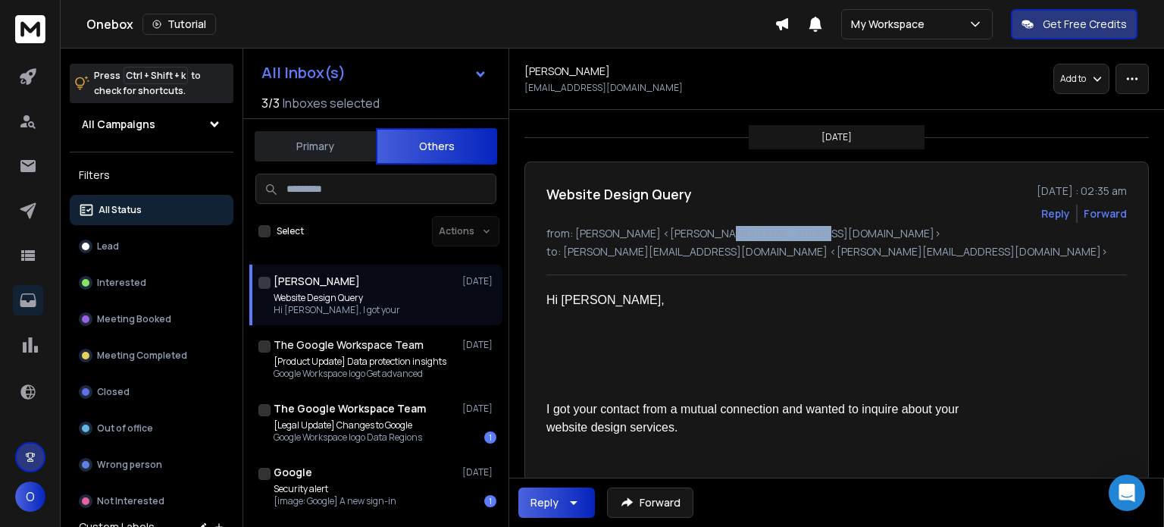
drag, startPoint x: 787, startPoint y: 229, endPoint x: 708, endPoint y: 227, distance: 78.8
click at [708, 227] on p "from: Riyansha Goyal <Riyansha@lioraevents.com>" at bounding box center [836, 233] width 580 height 15
click at [918, 363] on div at bounding box center [767, 354] width 442 height 55
drag, startPoint x: 648, startPoint y: 230, endPoint x: 576, endPoint y: 232, distance: 72.8
click at [576, 232] on p "from: Riyansha Goyal <Riyansha@lioraevents.com>" at bounding box center [836, 233] width 580 height 15
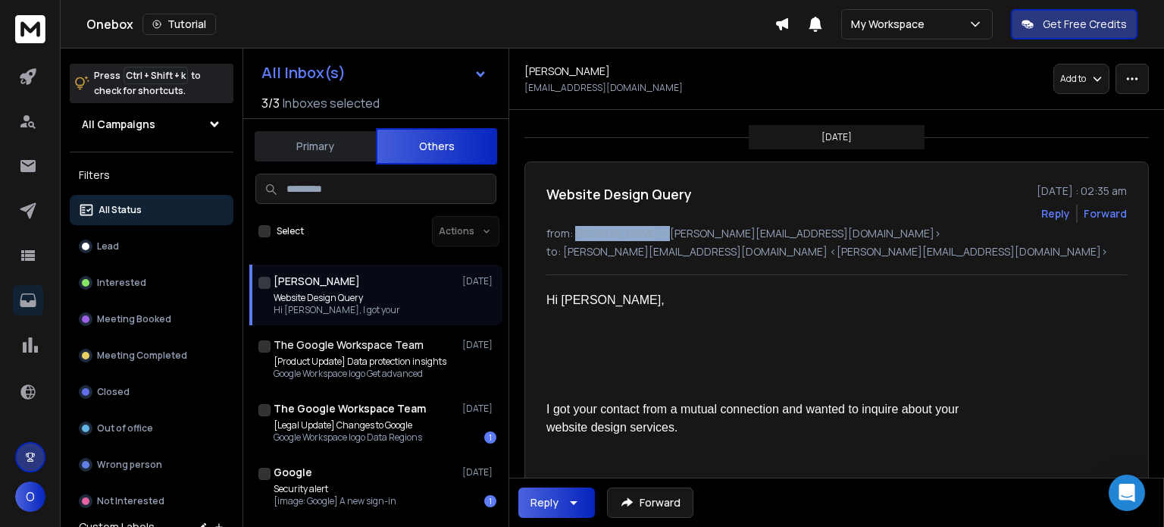
copy p "Riyansha Goyal"
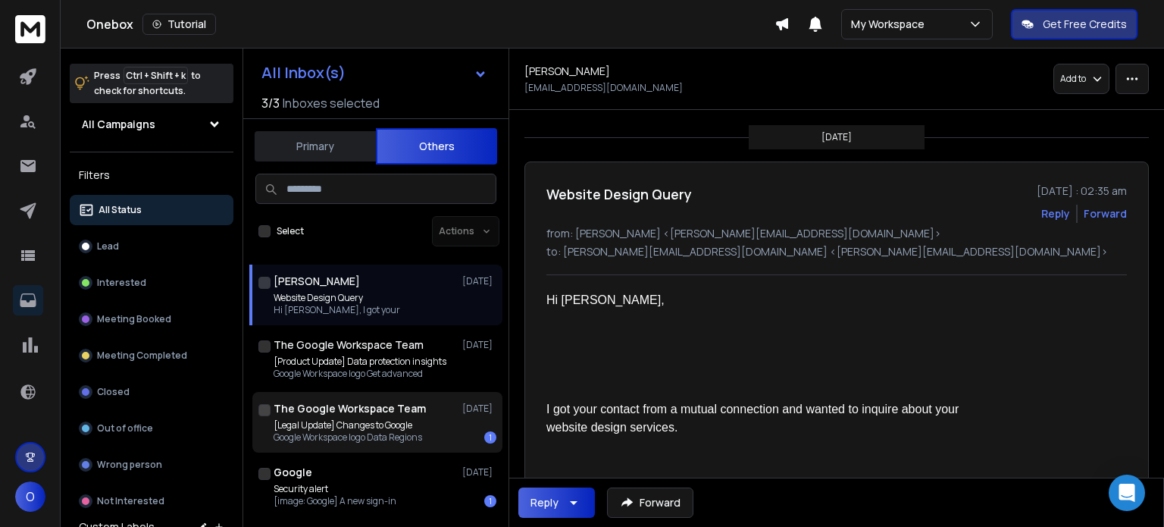
click at [381, 432] on p "Google Workspace logo Data Regions" at bounding box center [347, 437] width 148 height 12
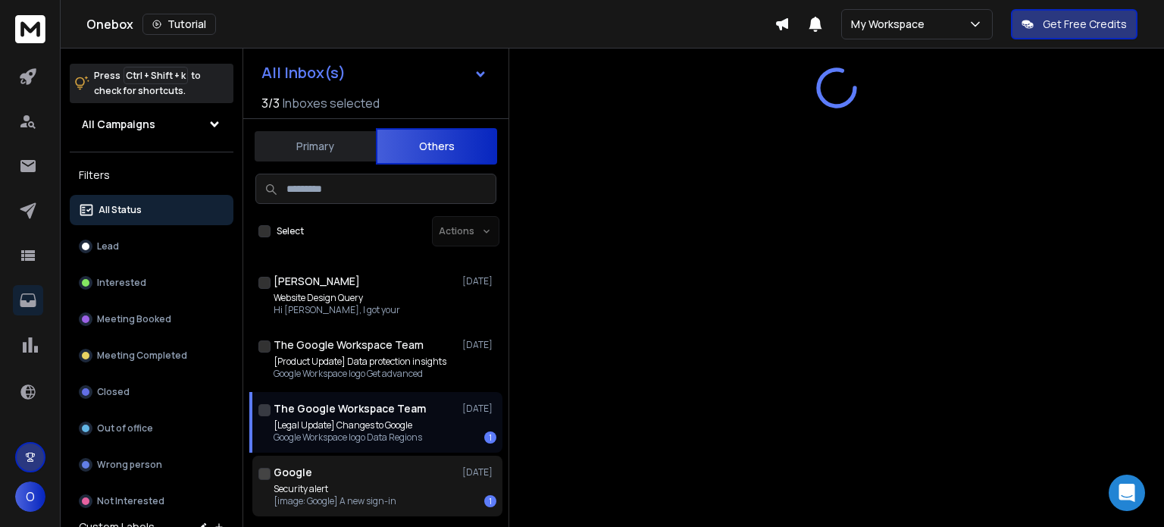
click at [388, 489] on p "Security alert" at bounding box center [334, 489] width 123 height 12
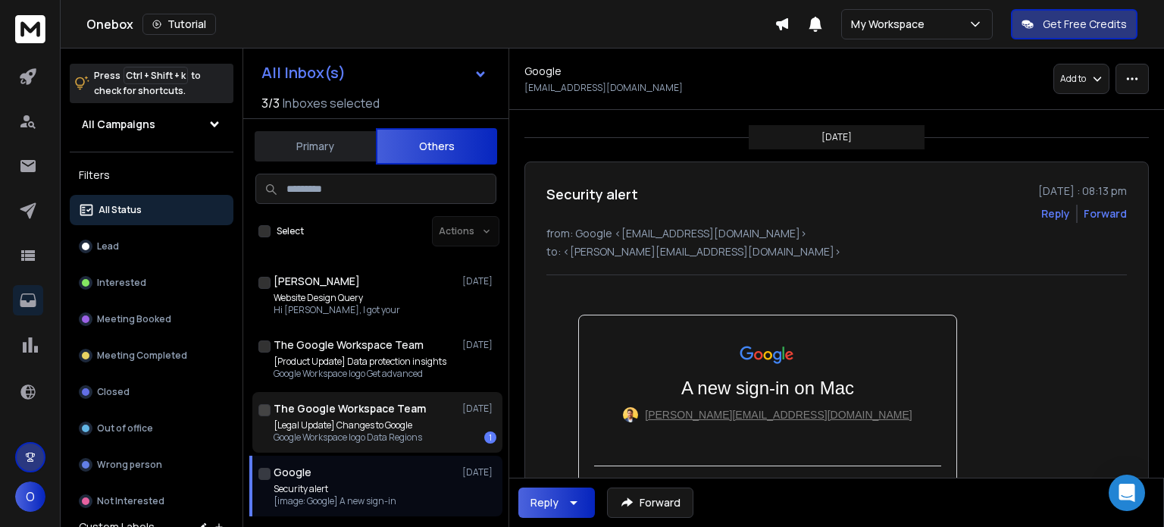
click at [415, 420] on p "[Legal Update] Changes to Google" at bounding box center [347, 425] width 148 height 12
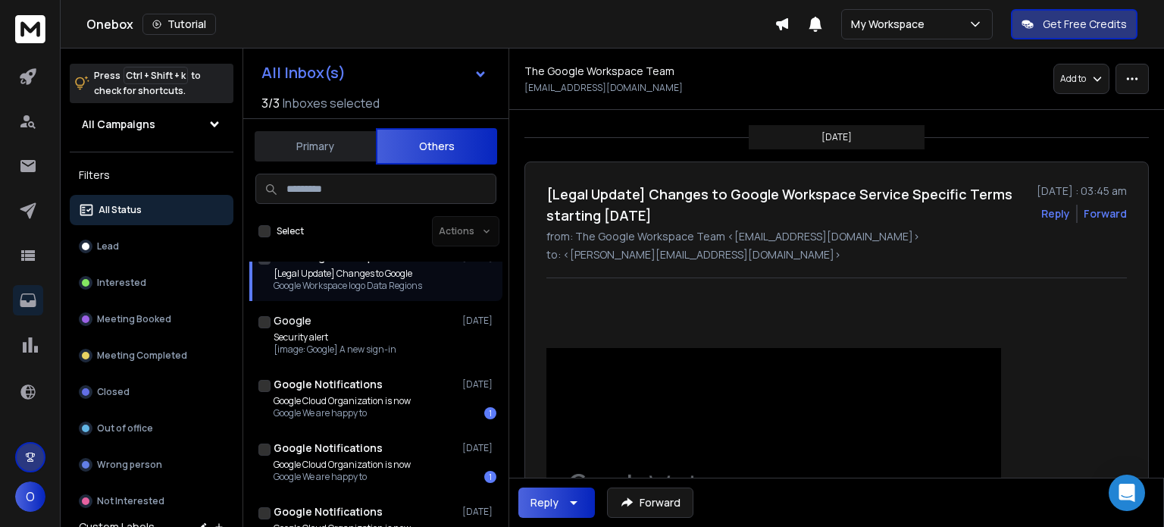
scroll to position [227, 0]
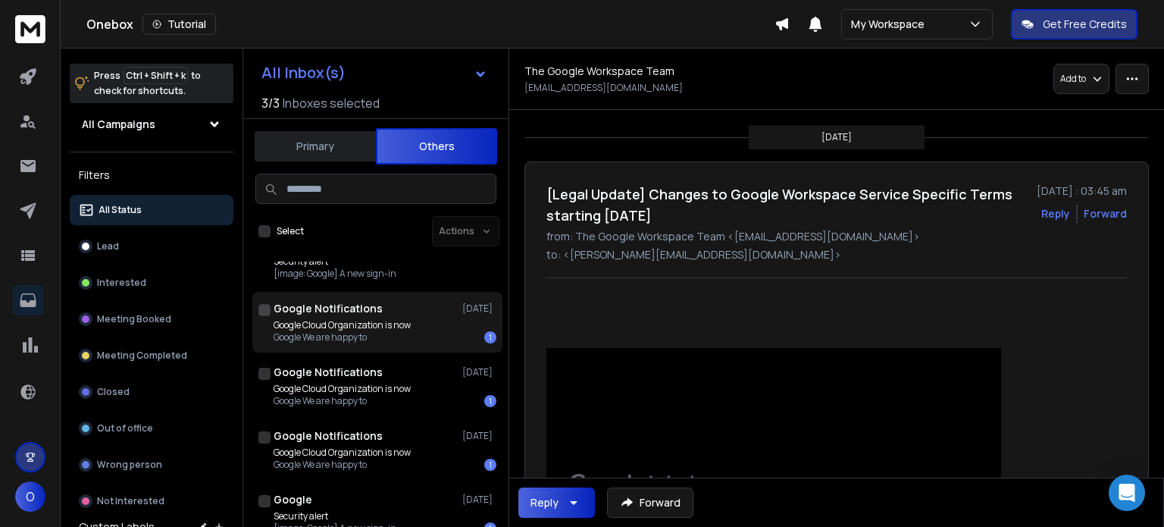
click at [373, 339] on p "Google We are happy to" at bounding box center [341, 337] width 137 height 12
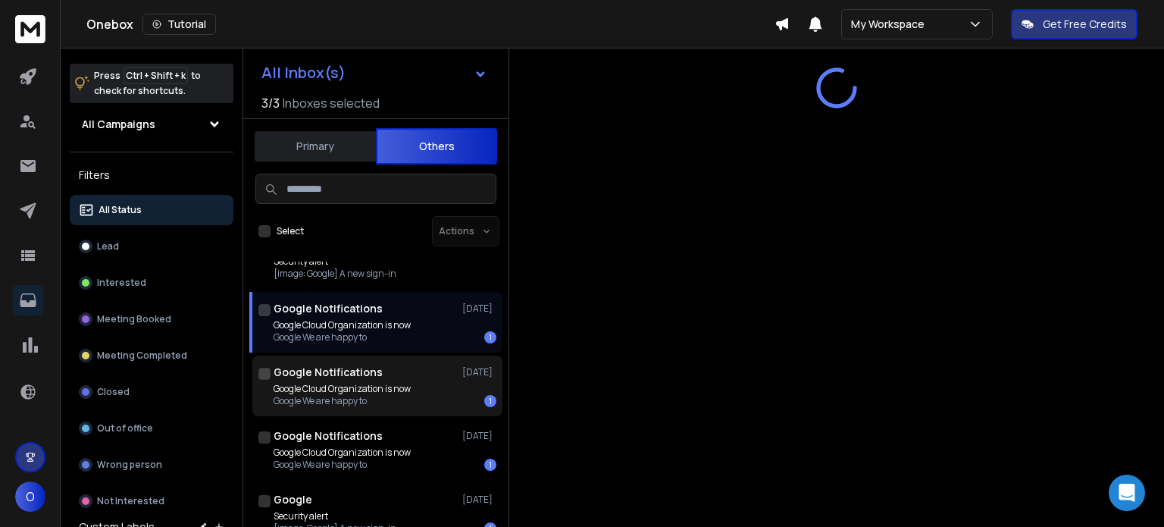
click at [376, 381] on div "Google Notifications 24 Jul Google Cloud Organization is now Google We are happ…" at bounding box center [384, 385] width 223 height 42
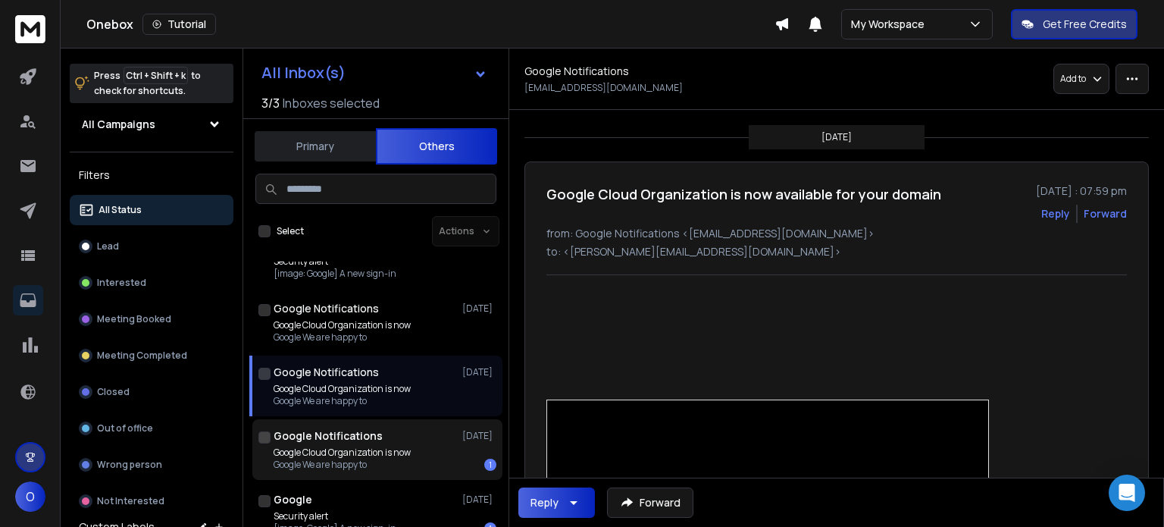
click at [379, 437] on div "Google Notifications 24 Jul" at bounding box center [384, 435] width 223 height 15
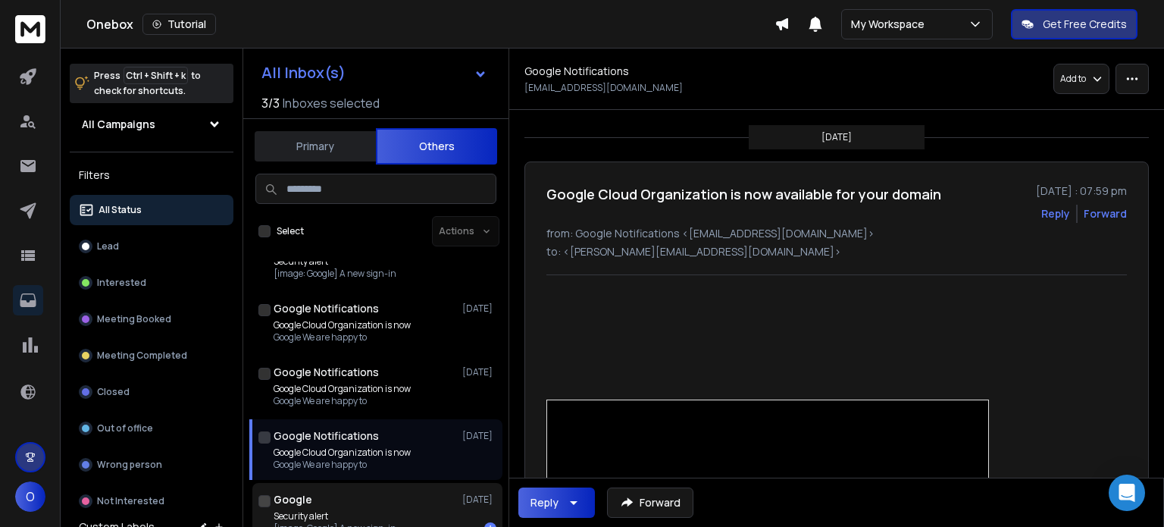
click at [387, 501] on div "Google 24 Jul" at bounding box center [384, 499] width 223 height 15
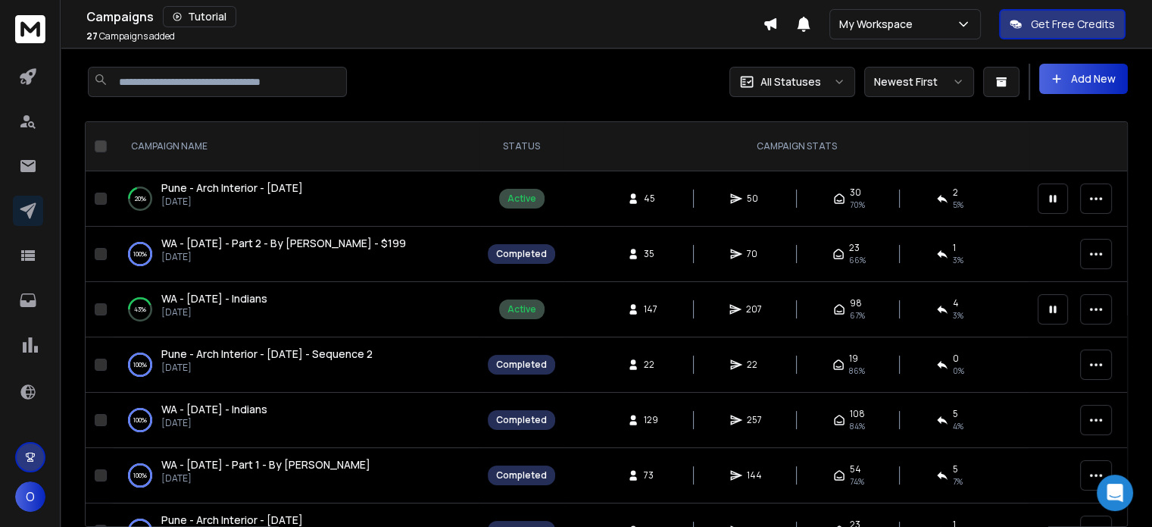
click at [265, 193] on span "Pune - Arch Interior - [DATE]" at bounding box center [232, 187] width 142 height 14
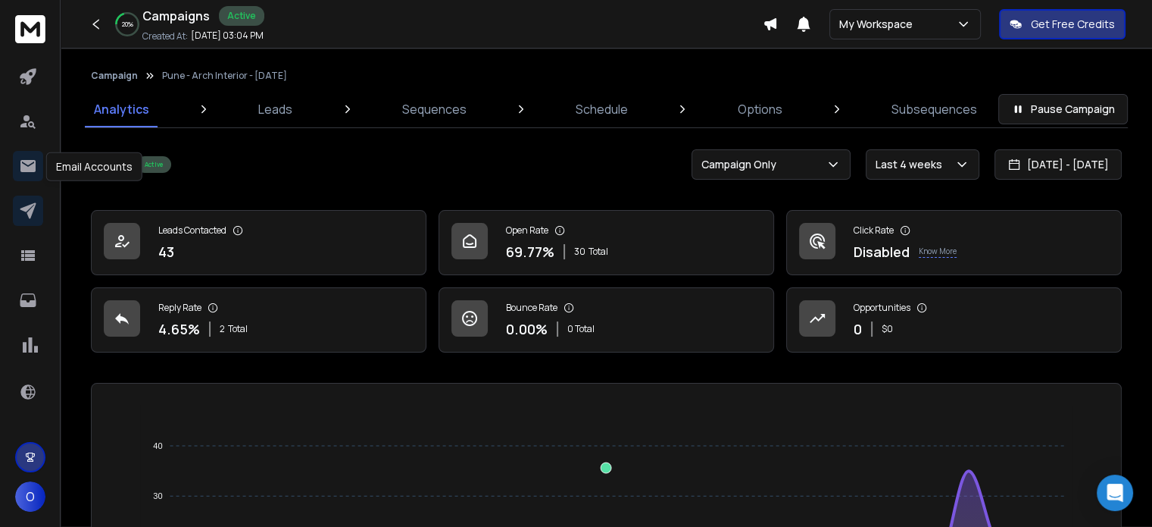
click at [38, 180] on link at bounding box center [28, 166] width 30 height 30
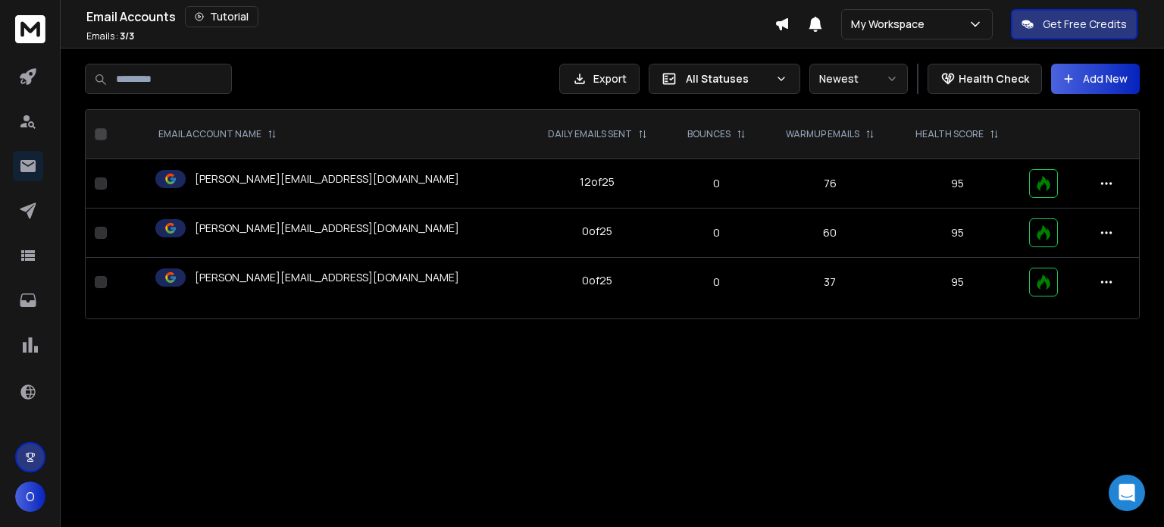
click at [377, 93] on div at bounding box center [317, 79] width 465 height 30
click at [467, 85] on div at bounding box center [317, 79] width 465 height 30
click at [373, 80] on div at bounding box center [317, 79] width 465 height 30
click at [30, 205] on icon at bounding box center [28, 211] width 16 height 16
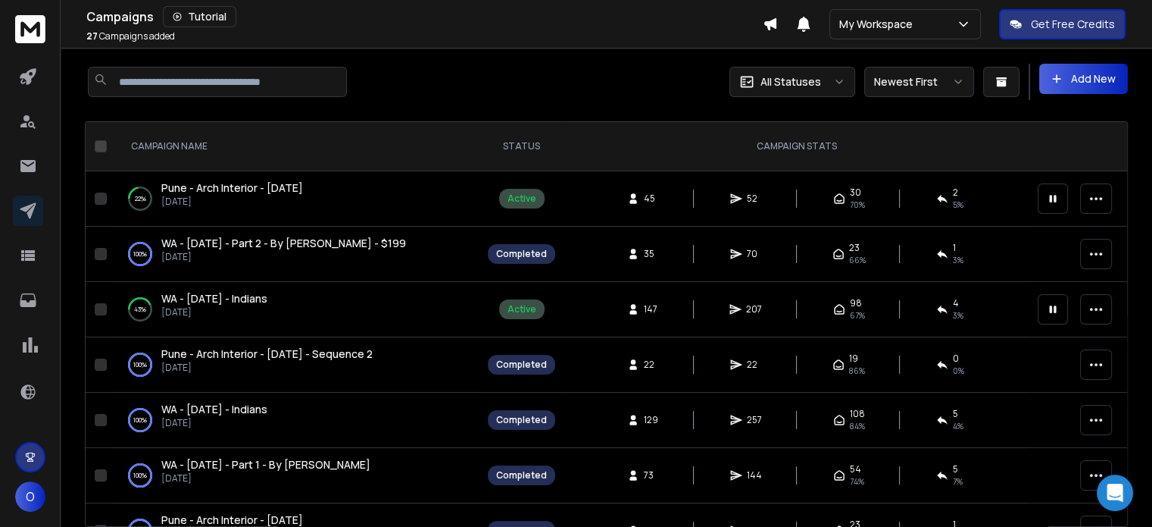
click at [564, 67] on div at bounding box center [346, 82] width 522 height 36
click at [411, 71] on div at bounding box center [346, 82] width 522 height 36
click at [305, 77] on input at bounding box center [217, 82] width 259 height 30
click at [448, 80] on div at bounding box center [346, 82] width 522 height 36
click at [565, 87] on div at bounding box center [346, 82] width 522 height 36
